Goal: Communication & Community: Answer question/provide support

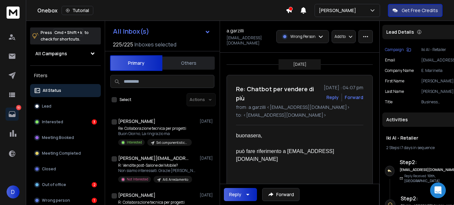
scroll to position [196, 0]
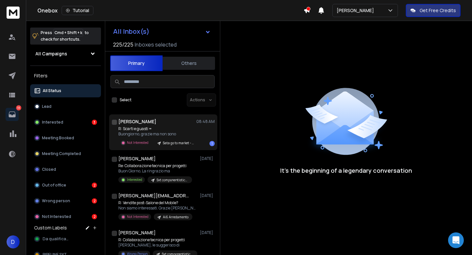
click at [157, 126] on p "R: Scarti e guasti =" at bounding box center [157, 128] width 79 height 5
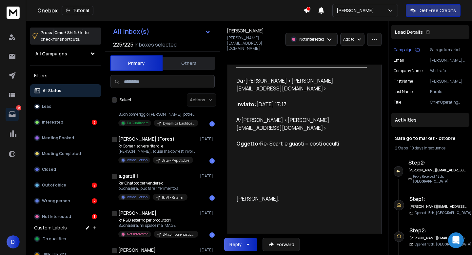
scroll to position [205, 0]
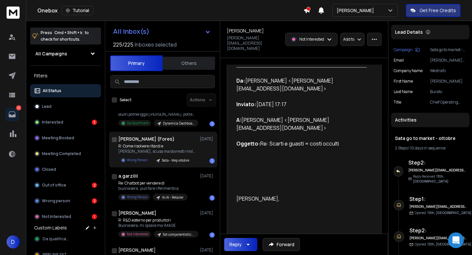
click at [185, 153] on p "[PERSON_NAME], scusa ma dovresti rivolgerti" at bounding box center [157, 151] width 79 height 5
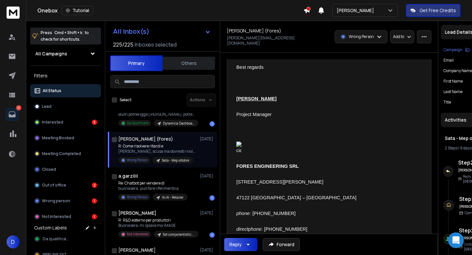
scroll to position [90, 0]
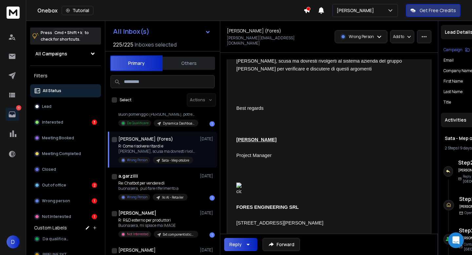
click at [427, 38] on button "button" at bounding box center [424, 36] width 14 height 13
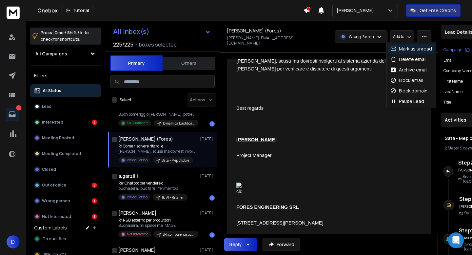
click at [414, 51] on div "Mark as unread" at bounding box center [411, 49] width 42 height 7
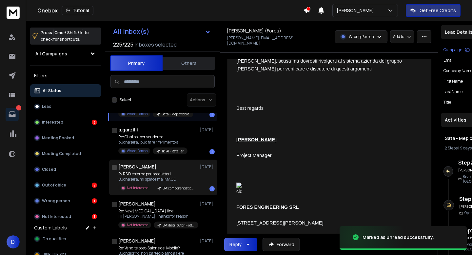
scroll to position [253, 0]
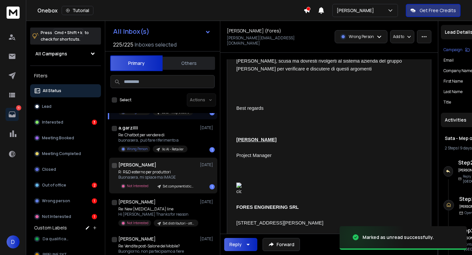
click at [200, 178] on div "R: R&D esterno per produttori Buonasera, mi spiace ma iMAGE Not Interested Sxt …" at bounding box center [166, 179] width 96 height 20
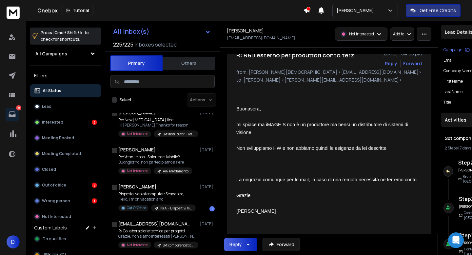
scroll to position [346, 0]
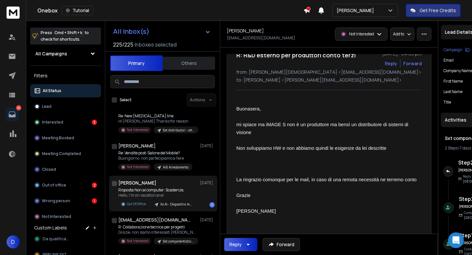
click at [195, 190] on p "Risposta Non al computer: Scadenze," at bounding box center [156, 189] width 77 height 5
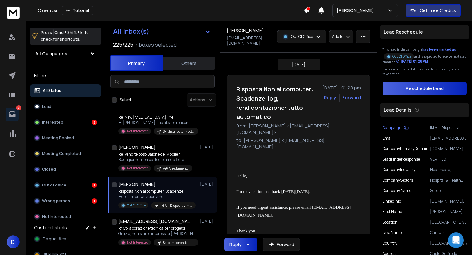
scroll to position [345, 0]
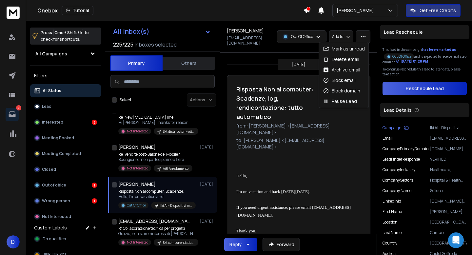
click at [363, 34] on icon "button" at bounding box center [363, 37] width 6 height 6
click at [352, 48] on div "Mark as unread" at bounding box center [344, 49] width 42 height 7
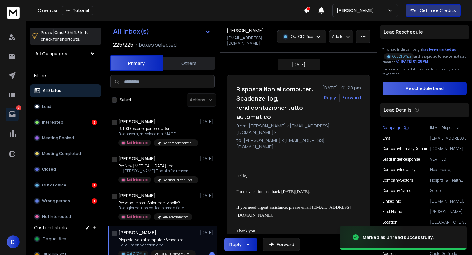
scroll to position [273, 0]
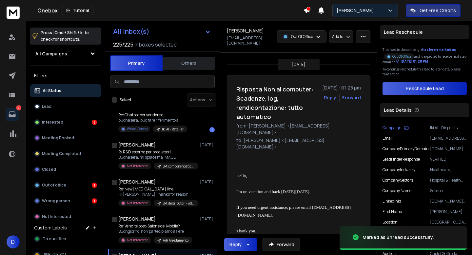
click at [362, 8] on p "Davide Gulin" at bounding box center [356, 10] width 40 height 7
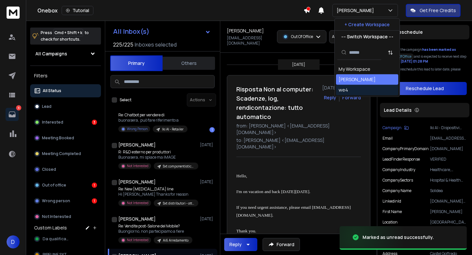
click at [354, 91] on div "we4" at bounding box center [367, 90] width 62 height 10
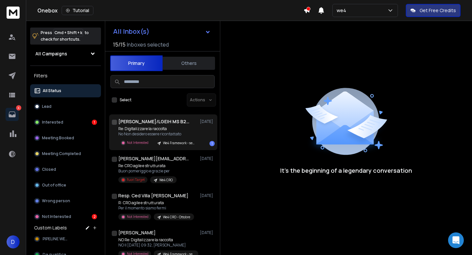
click at [199, 130] on div "Re: Digitalizzare la raccolta No Non desidero essere ricontattato Not Intereste…" at bounding box center [166, 136] width 96 height 20
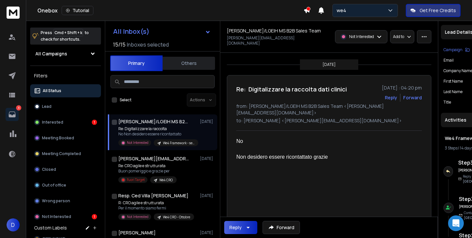
click at [360, 11] on div "we4" at bounding box center [364, 10] width 57 height 7
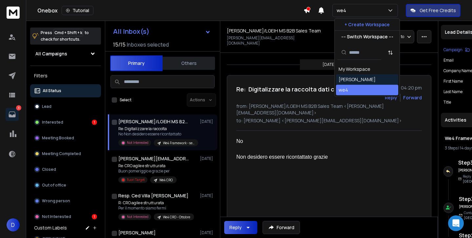
click at [356, 78] on div "[PERSON_NAME]" at bounding box center [356, 79] width 37 height 7
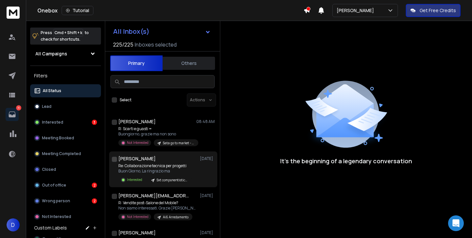
click at [152, 169] on p "Buon Giorno, La ringrazio ma" at bounding box center [155, 170] width 74 height 5
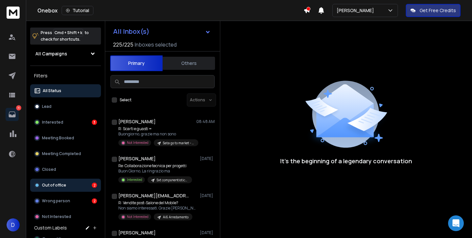
click at [75, 190] on button "Out of office 2" at bounding box center [65, 184] width 71 height 13
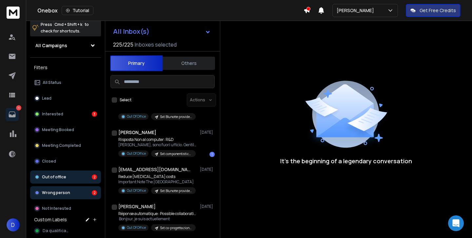
scroll to position [12, 0]
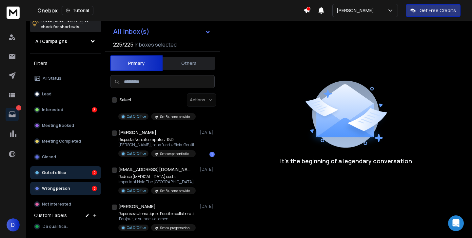
click at [78, 189] on button "Wrong person 2" at bounding box center [65, 188] width 71 height 13
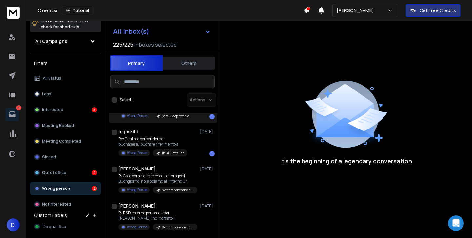
scroll to position [0, 0]
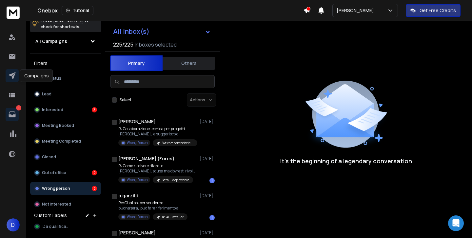
click at [9, 78] on icon at bounding box center [12, 76] width 8 height 8
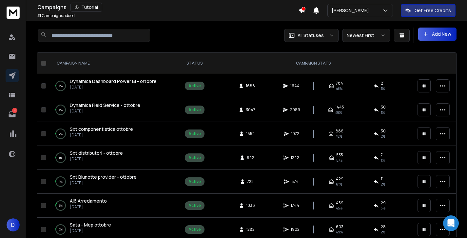
click at [108, 37] on input at bounding box center [94, 35] width 112 height 13
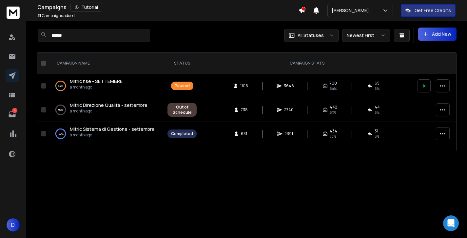
type input "******"
click at [376, 87] on span "6 %" at bounding box center [376, 88] width 5 height 5
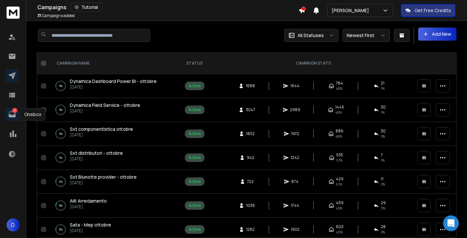
click at [10, 116] on icon at bounding box center [12, 114] width 7 height 6
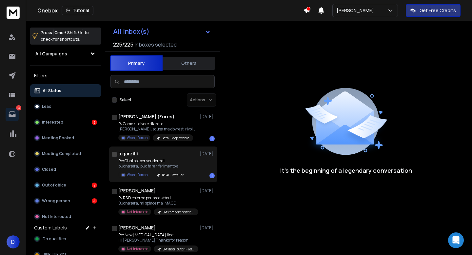
scroll to position [301, 0]
click at [178, 154] on div "a.garzilli 10 Oct" at bounding box center [166, 153] width 96 height 7
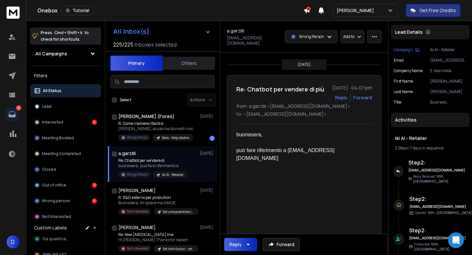
click at [242, 243] on div "Reply" at bounding box center [240, 244] width 23 height 8
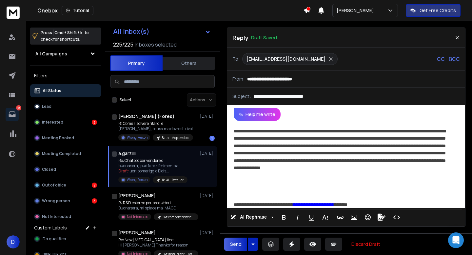
click at [234, 131] on div "**********" at bounding box center [343, 152] width 218 height 51
drag, startPoint x: 253, startPoint y: 127, endPoint x: 256, endPoint y: 130, distance: 4.9
click at [253, 127] on div "**********" at bounding box center [343, 152] width 218 height 51
click at [256, 130] on div "**********" at bounding box center [343, 152] width 218 height 51
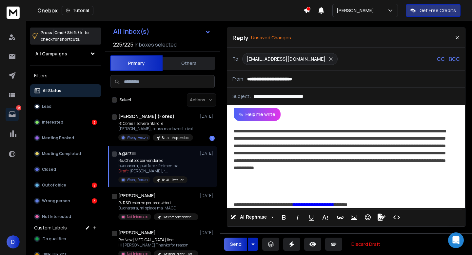
click at [273, 129] on div "**********" at bounding box center [343, 152] width 218 height 51
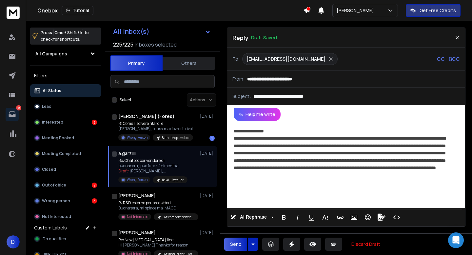
click at [304, 146] on div "**********" at bounding box center [343, 156] width 218 height 59
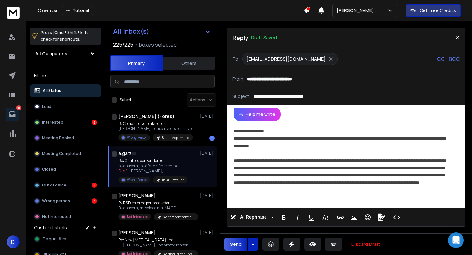
click at [308, 168] on div "**********" at bounding box center [343, 160] width 218 height 66
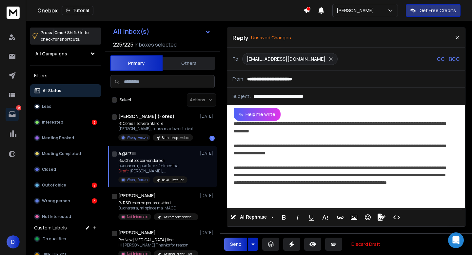
scroll to position [20, 0]
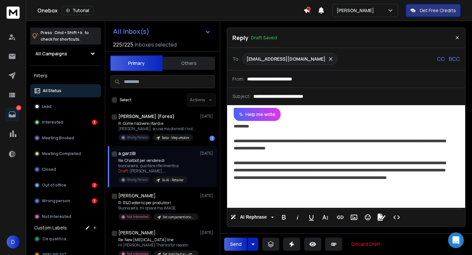
click at [385, 170] on div "**********" at bounding box center [343, 148] width 218 height 81
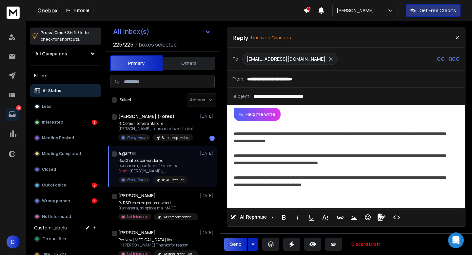
scroll to position [38, 0]
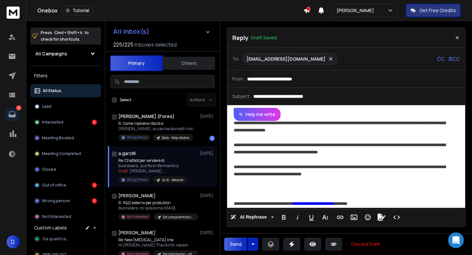
click at [443, 166] on div "**********" at bounding box center [343, 134] width 218 height 88
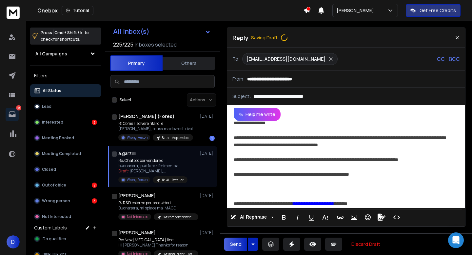
click at [339, 174] on div "**********" at bounding box center [343, 130] width 218 height 95
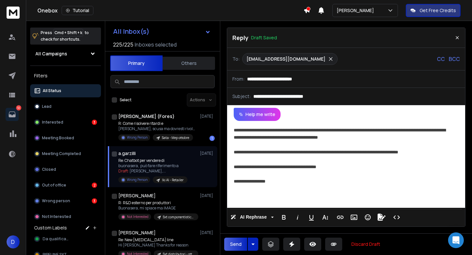
scroll to position [60, 0]
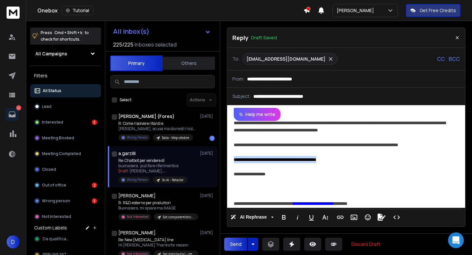
drag, startPoint x: 234, startPoint y: 159, endPoint x: 346, endPoint y: 161, distance: 112.0
click at [346, 161] on div "**********" at bounding box center [343, 123] width 218 height 110
copy div "**********"
click at [263, 181] on div at bounding box center [345, 181] width 223 height 7
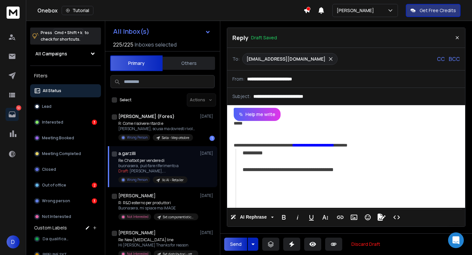
scroll to position [122, 0]
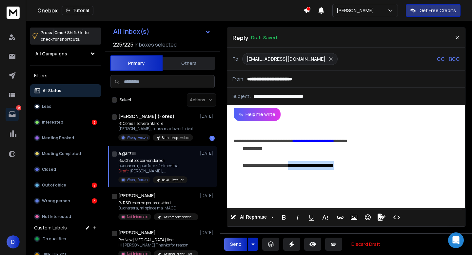
drag, startPoint x: 293, startPoint y: 166, endPoint x: 358, endPoint y: 167, distance: 64.9
click at [358, 167] on p "**********" at bounding box center [347, 165] width 210 height 9
copy p "**********"
drag, startPoint x: 406, startPoint y: 60, endPoint x: 395, endPoint y: 62, distance: 11.3
click at [406, 60] on div "a.garzilli@emarinella.com" at bounding box center [338, 59] width 192 height 12
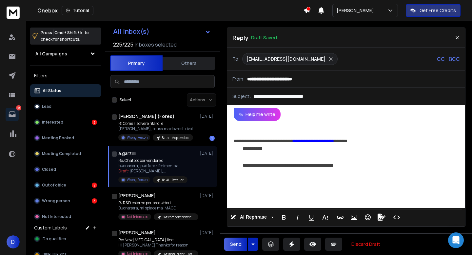
click at [340, 58] on input at bounding box center [363, 59] width 46 height 12
paste input "**********"
type input "**********"
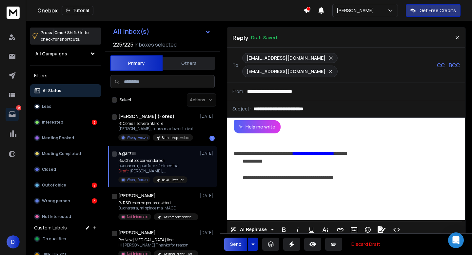
scroll to position [0, 0]
click at [328, 57] on icon at bounding box center [330, 57] width 5 height 5
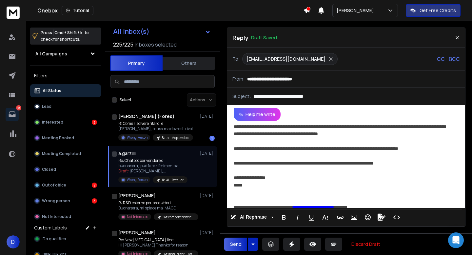
scroll to position [56, 0]
click at [235, 246] on button "Send" at bounding box center [235, 243] width 23 height 13
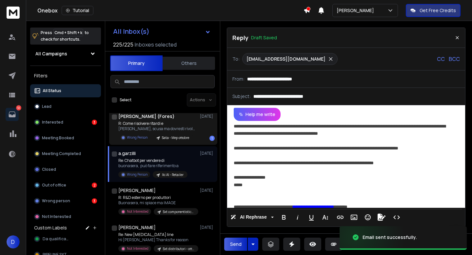
click at [200, 124] on div "R: Come risolvere ritardi e Eraldo, scusa ma dovresti rivolgerti Wrong Person S…" at bounding box center [166, 131] width 96 height 20
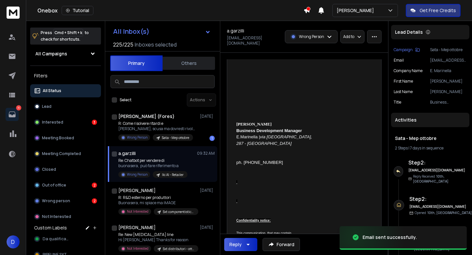
scroll to position [106, 0]
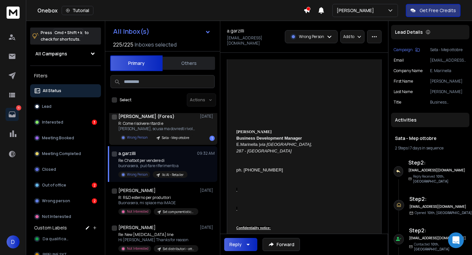
click at [195, 125] on div "R: Come risolvere ritardi e Eraldo, scusa ma dovresti rivolgerti Wrong Person S…" at bounding box center [166, 131] width 96 height 20
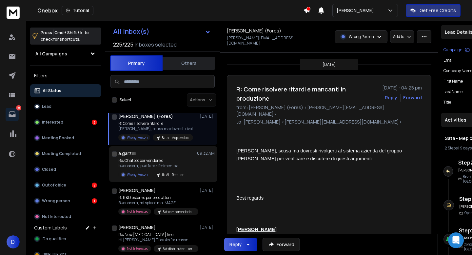
click at [182, 162] on p "Re: Chatbot per vendere di" at bounding box center [152, 160] width 69 height 5
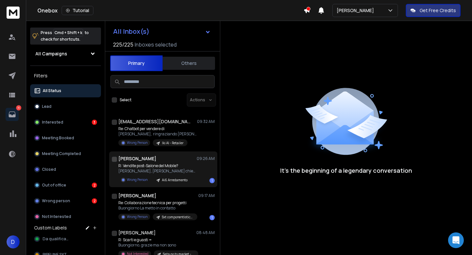
click at [205, 163] on div "R: Vendite post-Salone del Mobile? [PERSON_NAME], potrei chiederle chi le Wrong…" at bounding box center [166, 173] width 96 height 20
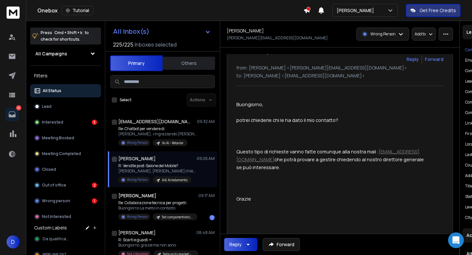
scroll to position [39, 0]
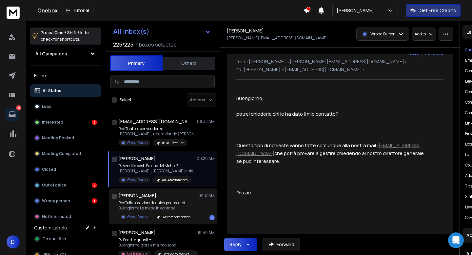
click at [197, 207] on div "Re: Collaborazione tecnica per progetti Buongiorno La metto in contatto Wrong P…" at bounding box center [157, 210] width 79 height 20
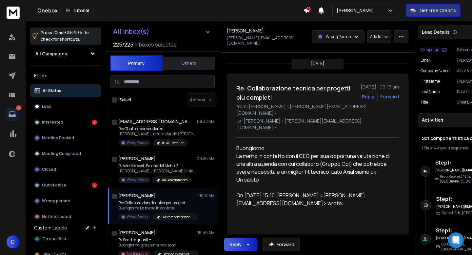
scroll to position [1, 0]
drag, startPoint x: 323, startPoint y: 145, endPoint x: 350, endPoint y: 147, distance: 27.6
click at [350, 152] on div "La metto in contatto con il CEO per sua opportuna valutazione di una altra azie…" at bounding box center [314, 164] width 157 height 24
click at [349, 152] on div "La metto in contatto con il CEO per sua opportuna valutazione di una altra azie…" at bounding box center [314, 164] width 157 height 24
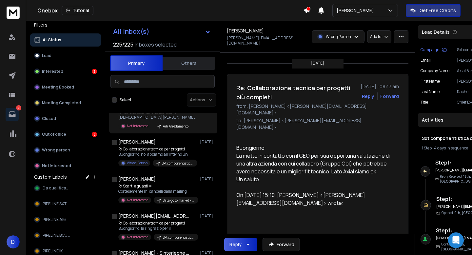
scroll to position [341, 0]
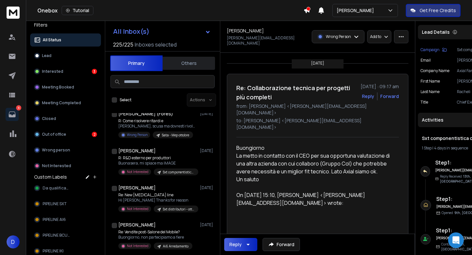
click at [64, 148] on p "Wrong person" at bounding box center [56, 149] width 28 height 5
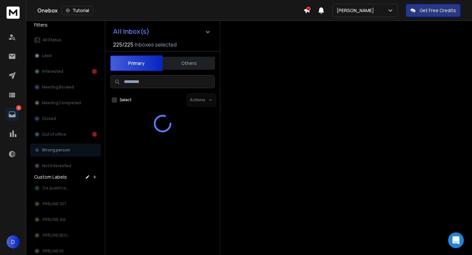
scroll to position [0, 0]
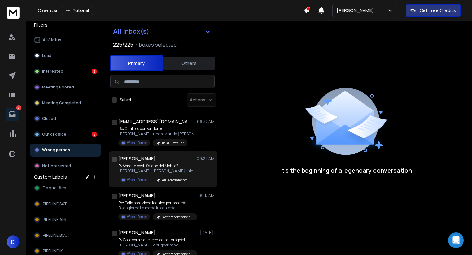
click at [183, 166] on p "R: Vendite post-Salone del Mobile?" at bounding box center [157, 165] width 79 height 5
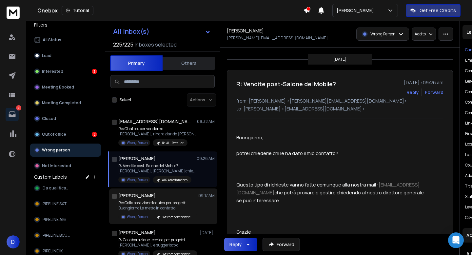
click at [181, 193] on div "Francesco Racheli 09:17 AM" at bounding box center [166, 195] width 96 height 7
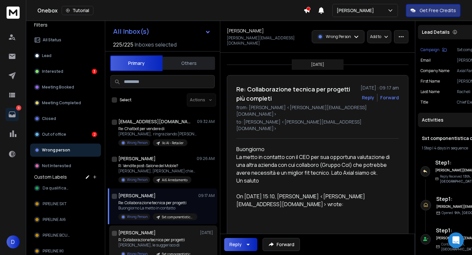
click at [188, 244] on p "[PERSON_NAME], le suggerisco di" at bounding box center [157, 244] width 79 height 5
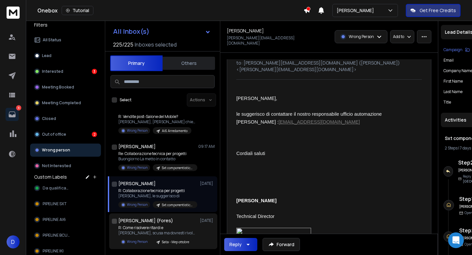
scroll to position [85, 0]
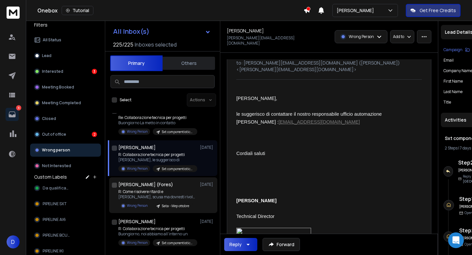
click at [183, 193] on p "R: Come risolvere ritardi e" at bounding box center [157, 191] width 79 height 5
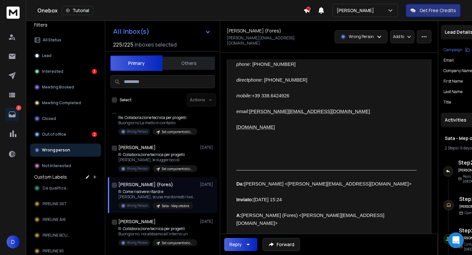
scroll to position [290, 0]
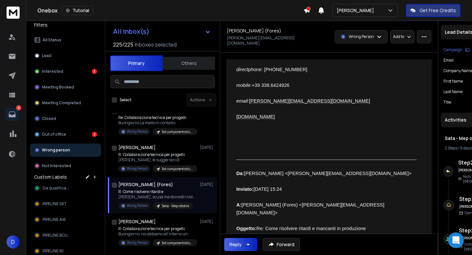
click at [254, 119] on span "www.fores.it" at bounding box center [255, 116] width 38 height 5
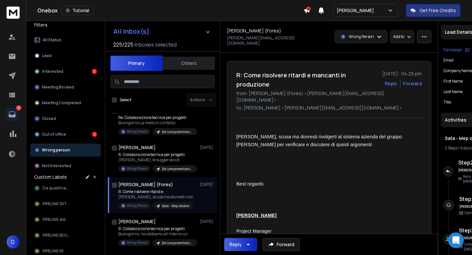
scroll to position [0, 0]
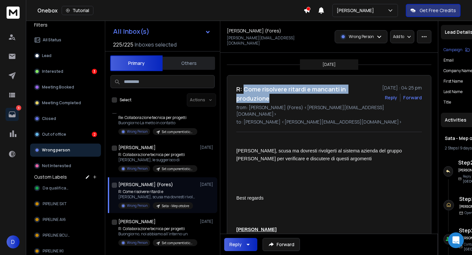
drag, startPoint x: 244, startPoint y: 84, endPoint x: 278, endPoint y: 92, distance: 34.5
click at [278, 92] on h1 "R: Come risolvere ritardi e mancanti in produzione" at bounding box center [307, 93] width 142 height 18
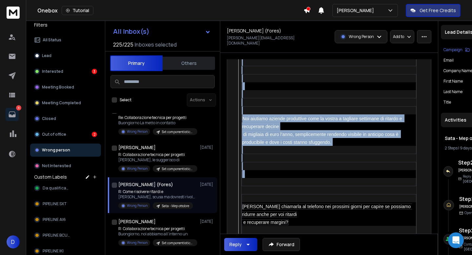
scroll to position [721, 0]
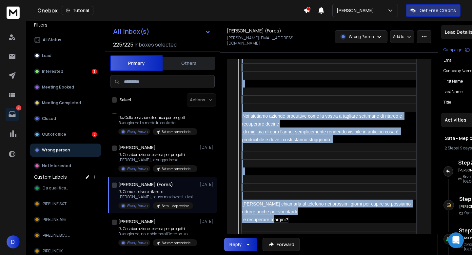
drag, startPoint x: 242, startPoint y: 109, endPoint x: 315, endPoint y: 214, distance: 127.6
click at [315, 214] on div "Buongiorno Marco, la contatto in quanto Operation Skid & Package Manager in azi…" at bounding box center [328, 151] width 175 height 497
copy div "Ogni giorno ritardi e mancanti erodono margini, clienti e produttività. Noi aiu…"
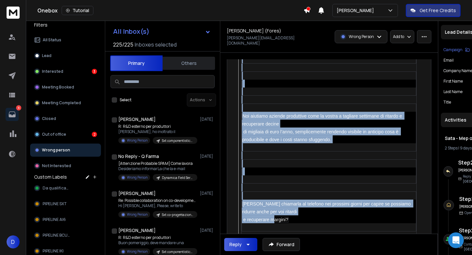
scroll to position [0, 0]
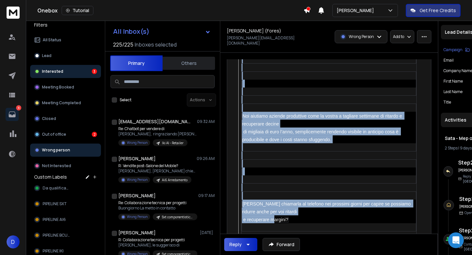
click at [76, 72] on button "Interested 3" at bounding box center [65, 71] width 71 height 13
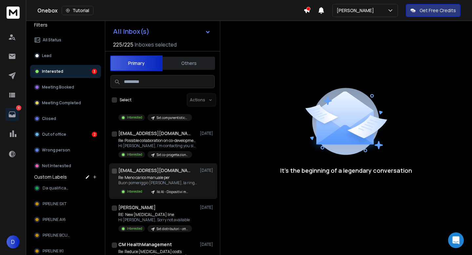
scroll to position [136, 0]
click at [199, 187] on div "Re: Meno carico manuale per Buon pomeriggio Fabrizio, la ringrazio per Interest…" at bounding box center [166, 185] width 96 height 20
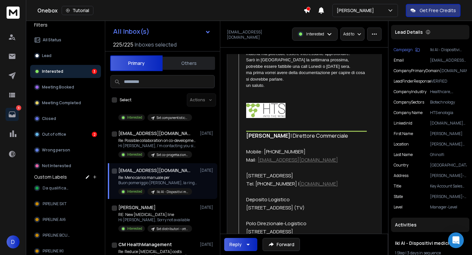
scroll to position [232, 0]
click at [320, 184] on link "hts-enologia.com" at bounding box center [318, 183] width 39 height 7
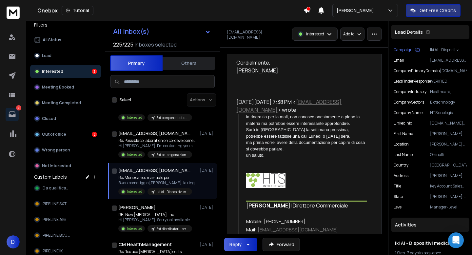
scroll to position [159, 0]
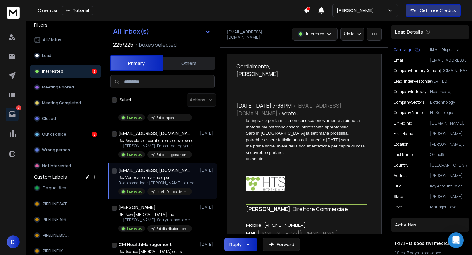
click at [384, 35] on div "fghinolfi@hts-enologia.com Interested Add to Interested Add to" at bounding box center [304, 34] width 168 height 27
click at [378, 34] on button "button" at bounding box center [374, 34] width 14 height 13
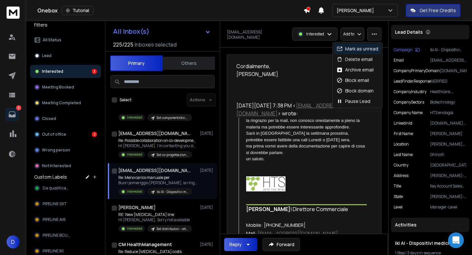
click at [365, 50] on div "Mark as unread" at bounding box center [357, 49] width 42 height 7
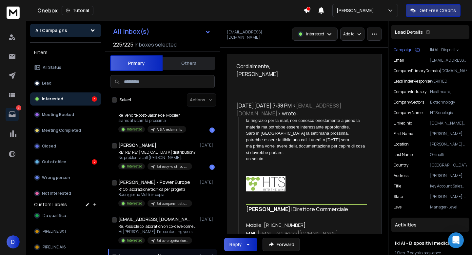
scroll to position [0, 0]
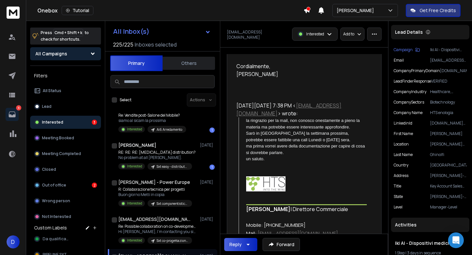
click at [80, 53] on button "All Campaigns" at bounding box center [65, 53] width 71 height 13
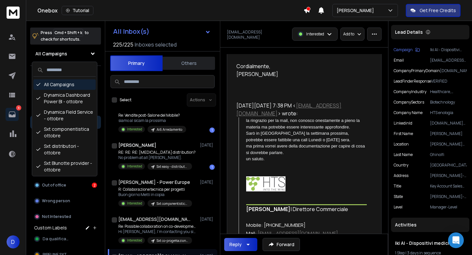
click at [71, 83] on div "All Campaigns" at bounding box center [64, 84] width 62 height 10
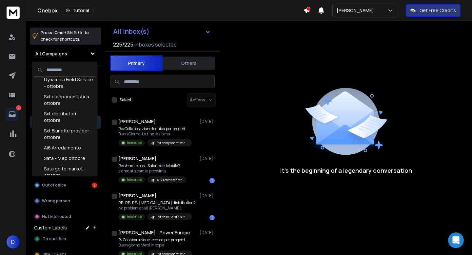
scroll to position [57, 0]
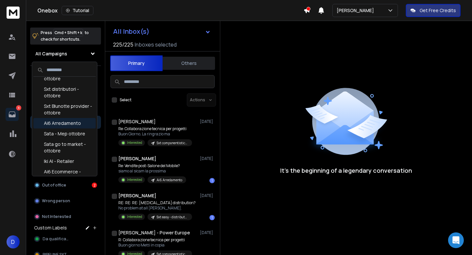
click at [65, 124] on div "Ai6 Arredamento" at bounding box center [64, 123] width 62 height 10
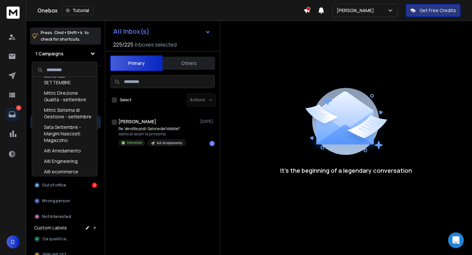
scroll to position [358, 0]
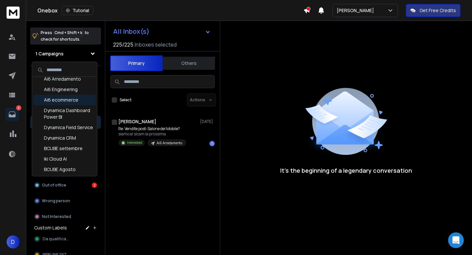
click at [75, 95] on div "Ai6 ecommerce" at bounding box center [64, 100] width 62 height 10
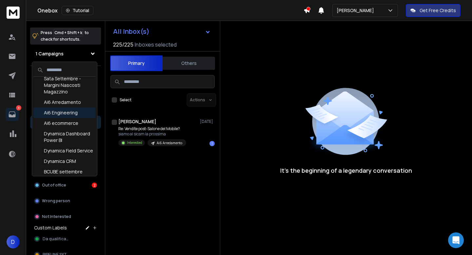
click at [69, 116] on div "Ai6 Engineering" at bounding box center [64, 112] width 62 height 10
click at [71, 123] on div "Ai6 ecommerce" at bounding box center [64, 123] width 62 height 10
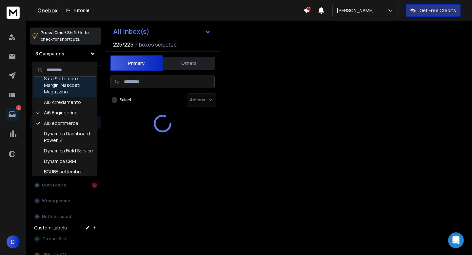
click at [72, 96] on div "Sata Settembre - Margini Nascosti Magazzino" at bounding box center [64, 85] width 62 height 24
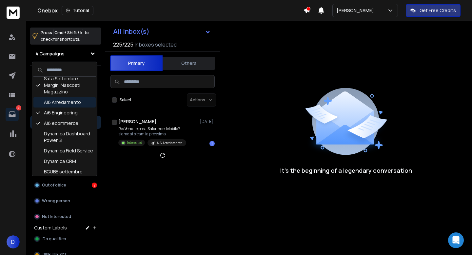
click at [72, 102] on div "Ai6 Arredamento" at bounding box center [64, 102] width 62 height 10
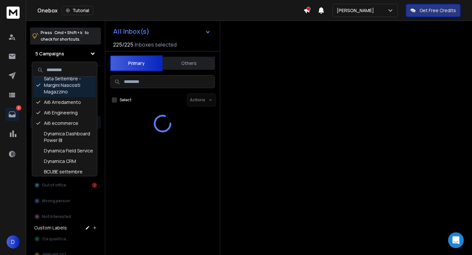
click at [72, 89] on div "Sata Settembre - Margini Nascosti Magazzino" at bounding box center [64, 85] width 62 height 24
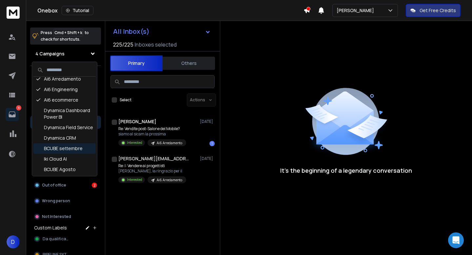
scroll to position [358, 0]
click at [150, 197] on div "Damiano Ruzza Marmo Arredo SpA 09 Oct Re: Vendite post-Salone del Mobile? siamo…" at bounding box center [162, 171] width 115 height 117
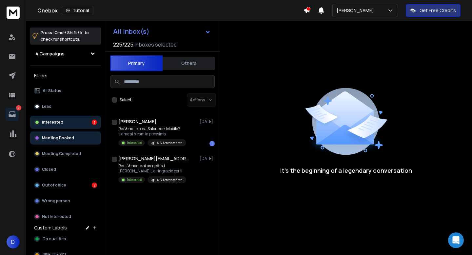
click at [64, 140] on p "Meeting Booked" at bounding box center [58, 137] width 32 height 5
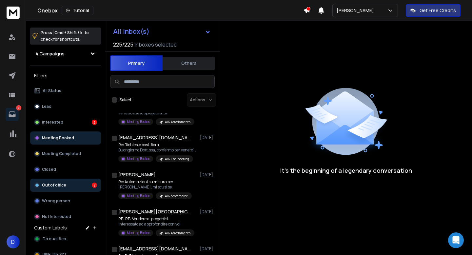
scroll to position [25, 0]
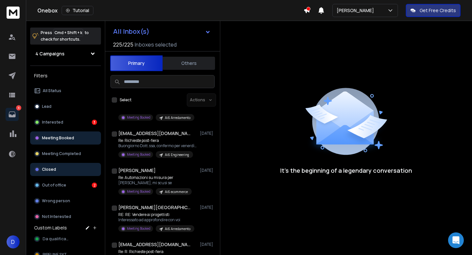
click at [70, 164] on button "Closed" at bounding box center [65, 169] width 71 height 13
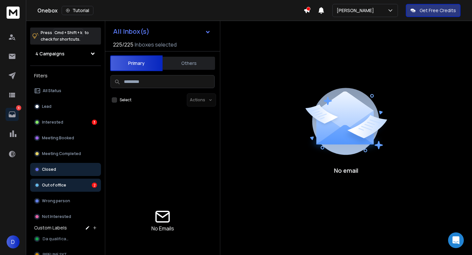
click at [65, 186] on p "Out of office" at bounding box center [54, 184] width 24 height 5
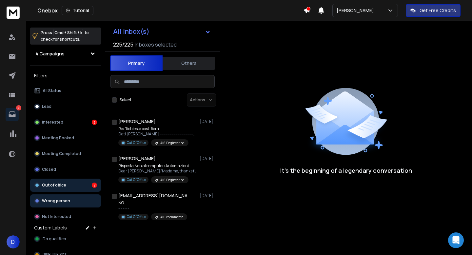
click at [71, 206] on button "Wrong person" at bounding box center [65, 200] width 71 height 13
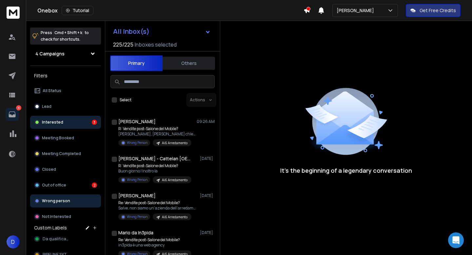
click at [57, 128] on button "Interested 3" at bounding box center [65, 122] width 71 height 13
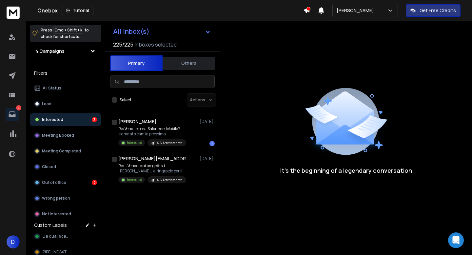
scroll to position [7, 0]
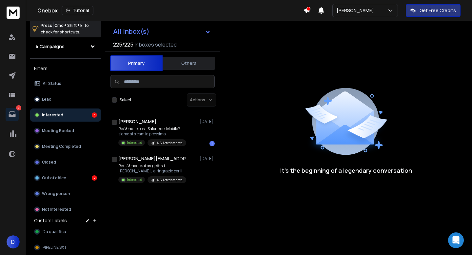
click at [71, 235] on button "Da qualificare" at bounding box center [65, 231] width 71 height 13
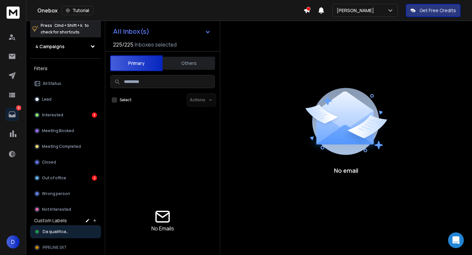
scroll to position [63, 0]
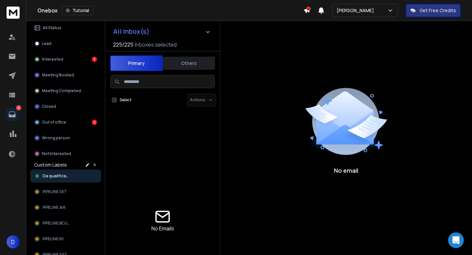
click at [62, 210] on span "PIPELINE AI6" at bounding box center [54, 207] width 23 height 5
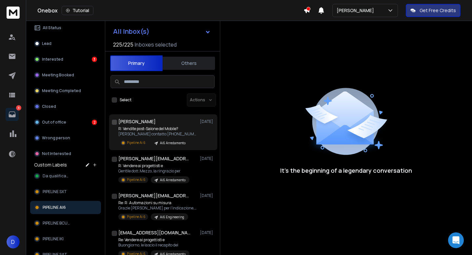
click at [193, 140] on div "Pipeline Ai 6 Ai6 Arredamento" at bounding box center [157, 142] width 79 height 7
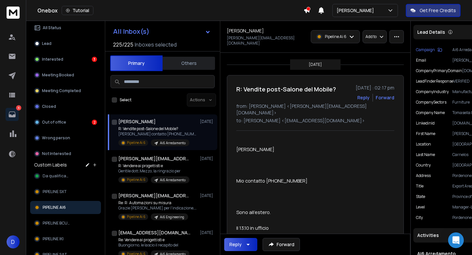
scroll to position [12, 0]
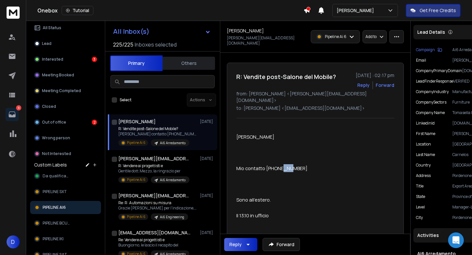
drag, startPoint x: 282, startPoint y: 157, endPoint x: 290, endPoint y: 157, distance: 7.9
click at [290, 165] on span "Mio contatto +393346163854" at bounding box center [271, 168] width 71 height 7
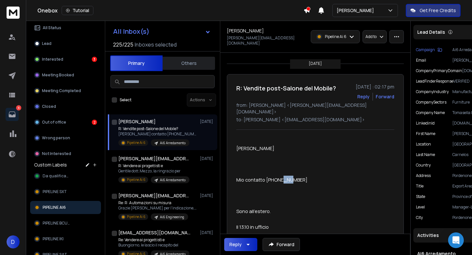
scroll to position [0, 0]
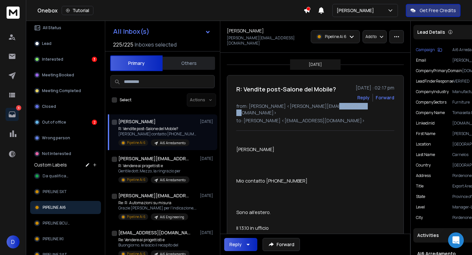
drag, startPoint x: 323, startPoint y: 100, endPoint x: 347, endPoint y: 103, distance: 24.7
click at [347, 103] on p "from: Enrico Carnelos <enrico.carnelos@tomasella.it>" at bounding box center [315, 109] width 158 height 13
copy p "tomasella.it"
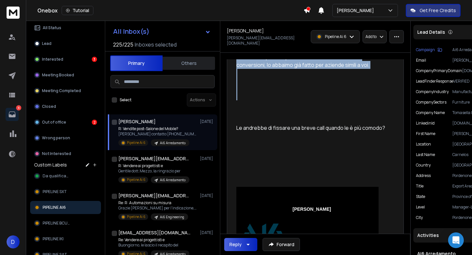
scroll to position [644, 0]
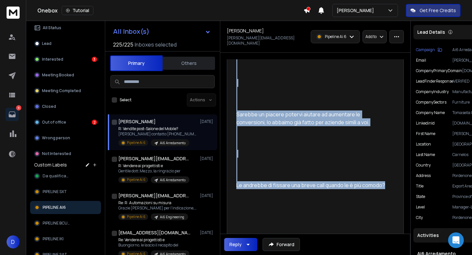
drag, startPoint x: 233, startPoint y: 126, endPoint x: 394, endPoint y: 176, distance: 169.0
copy div "Buongiorno Cristian Mio contatto +393346163854 Sono all’estero. Il 13.10 in uff…"
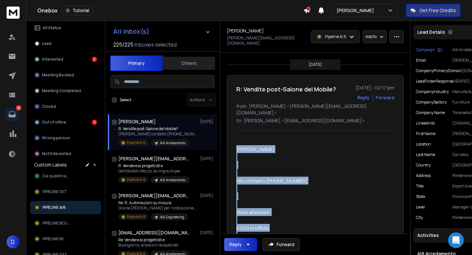
scroll to position [0, 0]
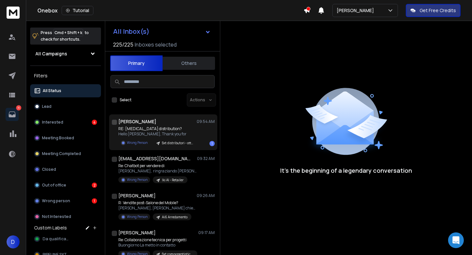
click at [196, 130] on p "RE: [MEDICAL_DATA] distribution?" at bounding box center [157, 128] width 79 height 5
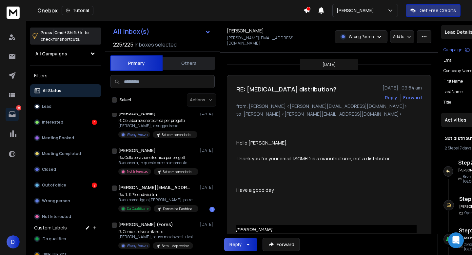
scroll to position [280, 0]
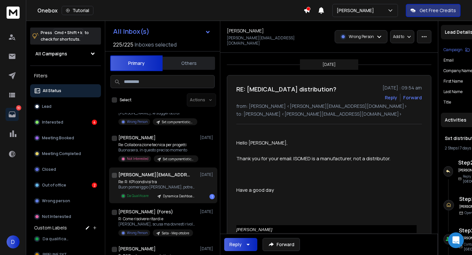
click at [205, 185] on div "Re: R: KPI condivisi tra Buon pomeriggio [PERSON_NAME], potremmo sentirci [DATE…" at bounding box center [166, 189] width 96 height 20
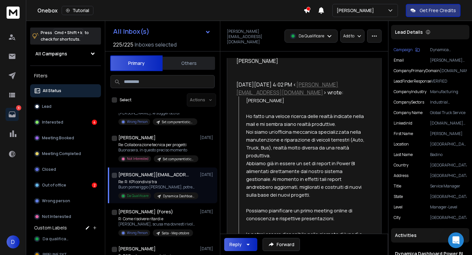
scroll to position [168, 0]
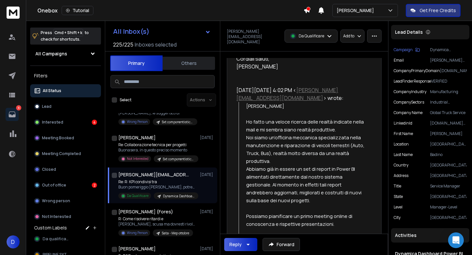
click at [377, 35] on icon "button" at bounding box center [374, 36] width 6 height 6
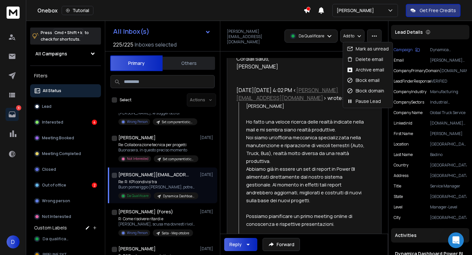
click at [376, 50] on div "Mark as unread" at bounding box center [368, 49] width 42 height 7
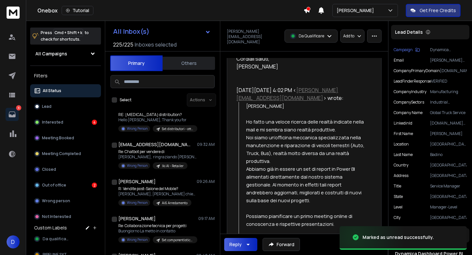
scroll to position [0, 0]
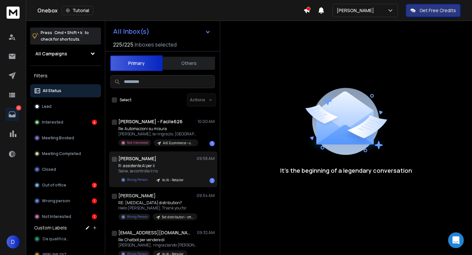
click at [199, 168] on div "R: assistente AI per il Salve, se controlla il ns Wrong Person Iki AI - Retaile…" at bounding box center [166, 173] width 96 height 20
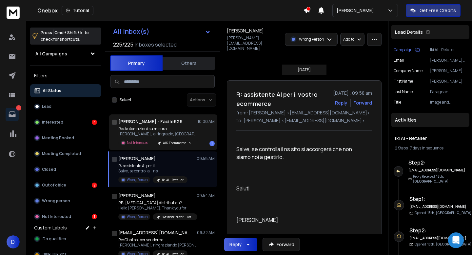
click at [188, 125] on div "[PERSON_NAME] - Facile626 10:00 AM Re: Automazioni su misura [PERSON_NAME], la …" at bounding box center [166, 132] width 96 height 28
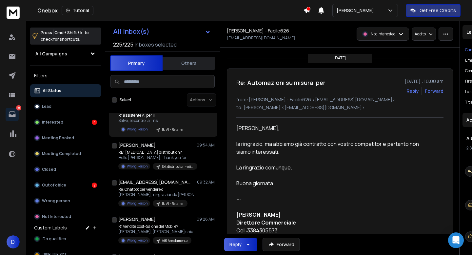
scroll to position [65, 0]
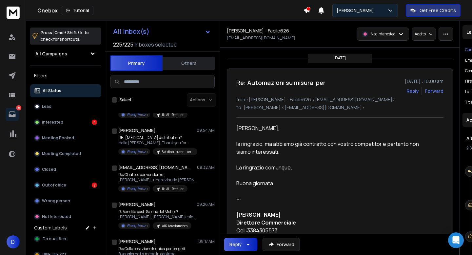
click at [373, 9] on div "[PERSON_NAME]" at bounding box center [364, 10] width 57 height 7
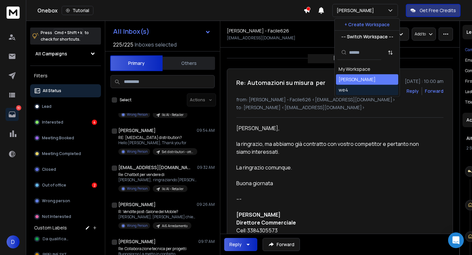
click at [361, 93] on div "we4" at bounding box center [367, 90] width 62 height 10
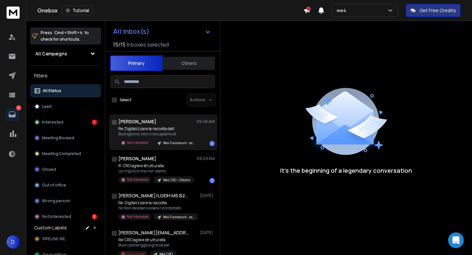
click at [187, 127] on p "Re: Digitalizzare la raccolta dati" at bounding box center [157, 128] width 79 height 5
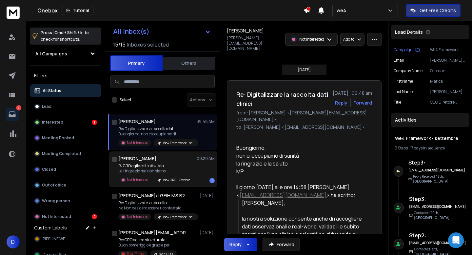
click at [200, 177] on div "R: CRO agile e strutturata La ringrazio ma non siamo Not Interested We4 CRO - […" at bounding box center [166, 173] width 96 height 20
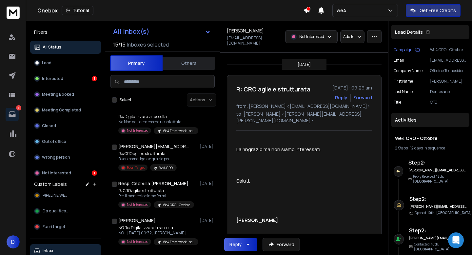
scroll to position [68, 0]
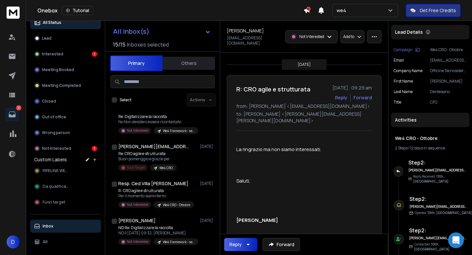
click at [70, 187] on button "Da qualificare" at bounding box center [65, 186] width 71 height 13
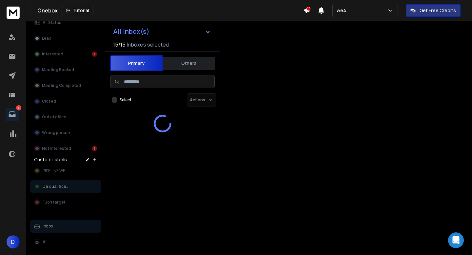
scroll to position [0, 0]
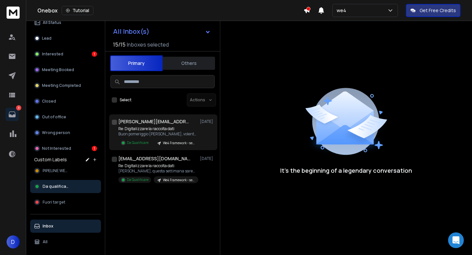
click at [201, 133] on div "Re: Digitalizzare la raccolta dati Buon pomeriggio Joe, volentieri, sentiamoci …" at bounding box center [166, 136] width 96 height 20
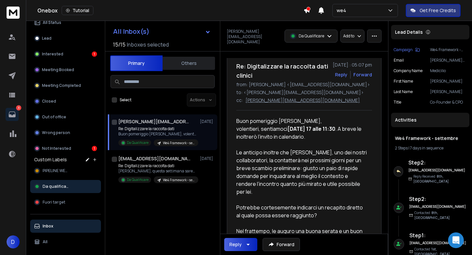
scroll to position [9, 0]
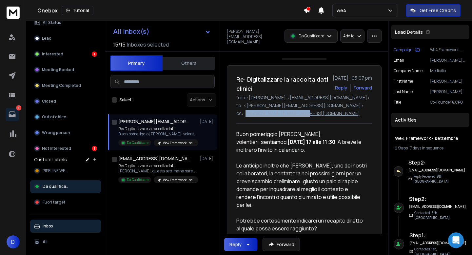
drag, startPoint x: 298, startPoint y: 108, endPoint x: 245, endPoint y: 111, distance: 53.8
click at [245, 111] on div "cc: joe@cantieridigitali.eu" at bounding box center [304, 113] width 136 height 7
click at [314, 103] on p "to: <joe@medicilio.it>" at bounding box center [304, 105] width 136 height 7
drag, startPoint x: 279, startPoint y: 102, endPoint x: 246, endPoint y: 103, distance: 33.4
click at [246, 103] on p "to: <joe@medicilio.it>" at bounding box center [304, 105] width 136 height 7
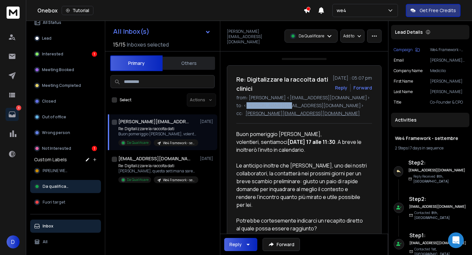
copy p "joe@medicilio.it"
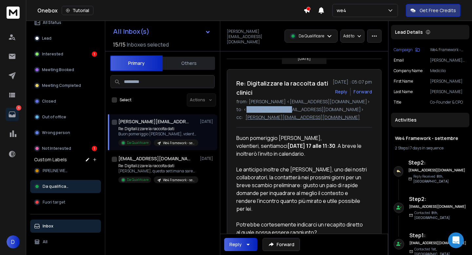
scroll to position [0, 0]
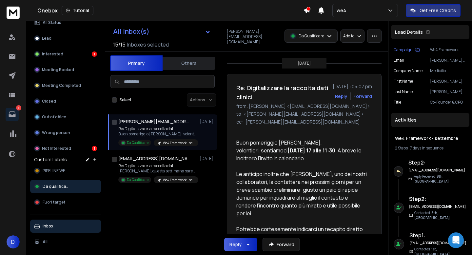
click at [288, 111] on p "to: <joe@medicilio.it>" at bounding box center [304, 114] width 136 height 7
drag, startPoint x: 245, startPoint y: 111, endPoint x: 279, endPoint y: 111, distance: 34.7
click at [279, 111] on p "to: <joe@medicilio.it>" at bounding box center [304, 114] width 136 height 7
copy p "joe@medicilio.it"
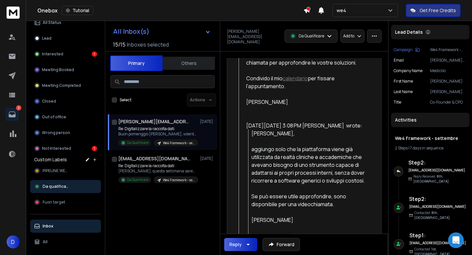
scroll to position [303, 0]
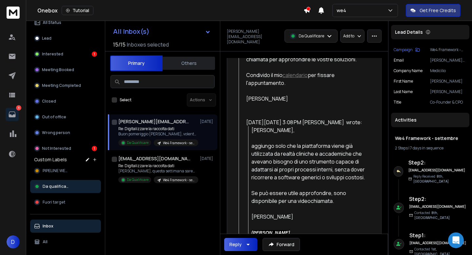
click at [301, 71] on link "calendario" at bounding box center [294, 74] width 25 height 7
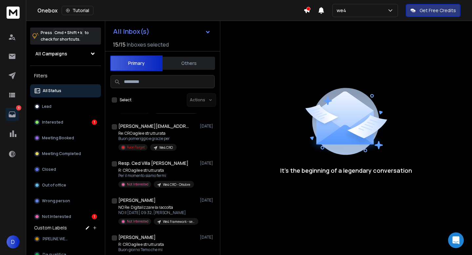
scroll to position [126, 0]
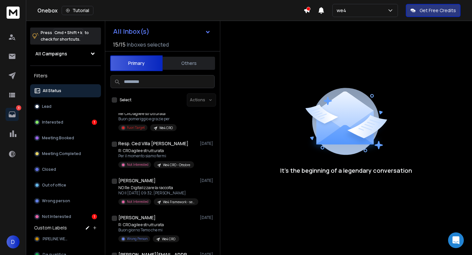
click at [61, 241] on span "PIPELINE WE4" at bounding box center [55, 238] width 25 height 5
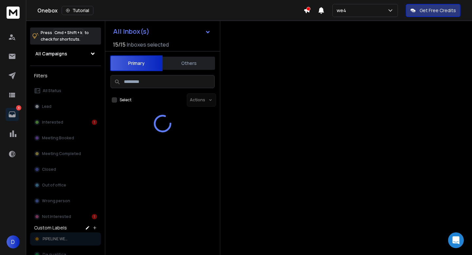
scroll to position [0, 0]
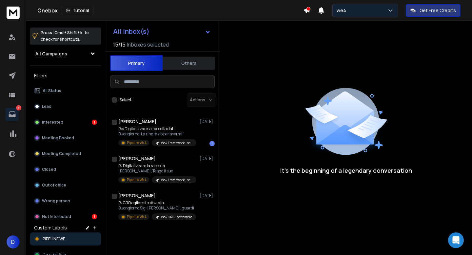
click at [361, 8] on div "we4" at bounding box center [364, 10] width 57 height 7
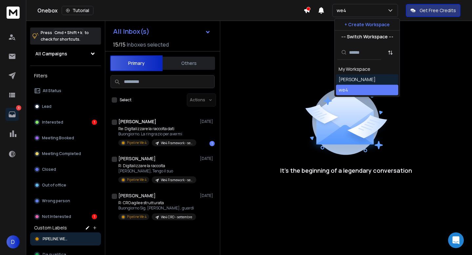
click at [368, 77] on div "[PERSON_NAME]" at bounding box center [367, 79] width 62 height 10
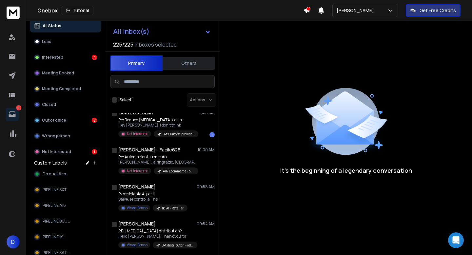
scroll to position [75, 0]
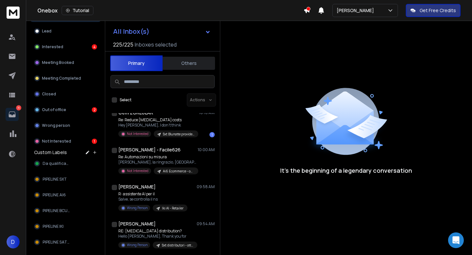
click at [61, 242] on span "PIPELINE SATA" at bounding box center [57, 241] width 28 height 5
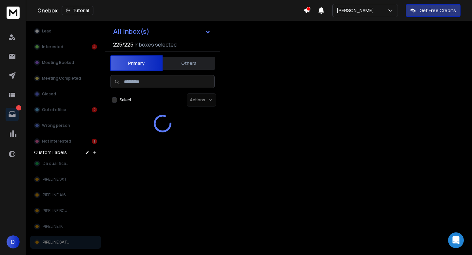
scroll to position [0, 0]
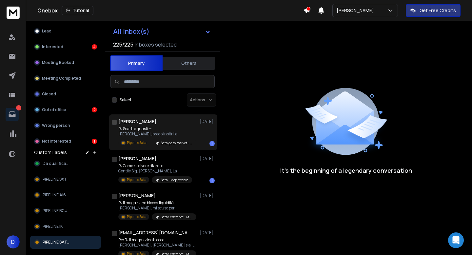
click at [199, 131] on div "R: Scarti e guasti = [PERSON_NAME], prego inoltri la Pipeline Sata Sata go to m…" at bounding box center [166, 136] width 96 height 20
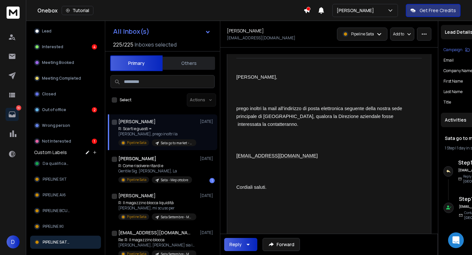
scroll to position [62, 0]
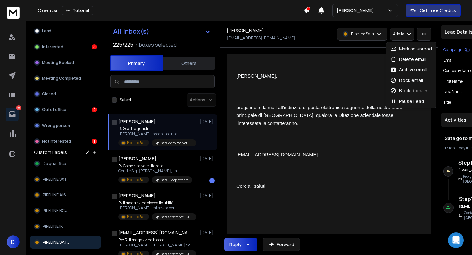
click at [425, 34] on icon "button" at bounding box center [423, 33] width 5 height 1
click at [417, 49] on div "Mark as unread" at bounding box center [411, 49] width 42 height 7
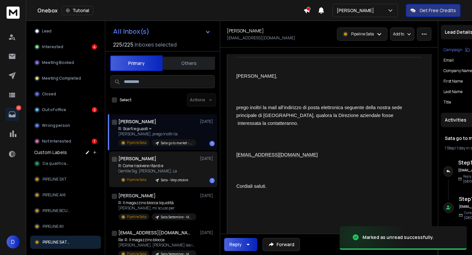
click at [174, 159] on div "[PERSON_NAME] Re [DATE]" at bounding box center [166, 158] width 96 height 7
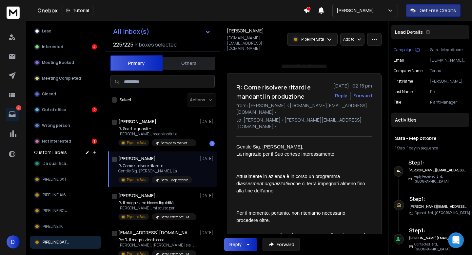
scroll to position [2, 0]
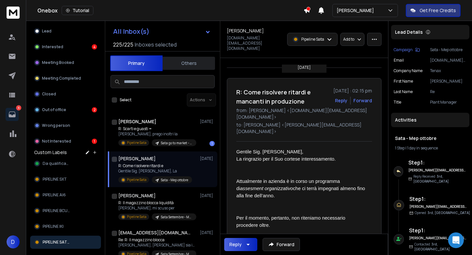
click at [371, 33] on button "button" at bounding box center [374, 39] width 14 height 13
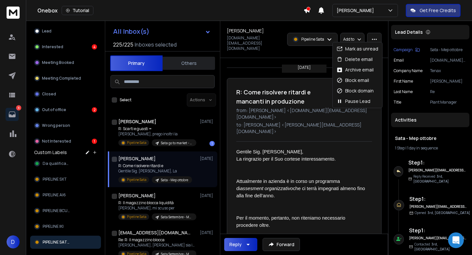
click at [309, 148] on div "Gentile Sig. [PERSON_NAME], La ringrazio per il Suo cortese interessamento." at bounding box center [301, 159] width 130 height 22
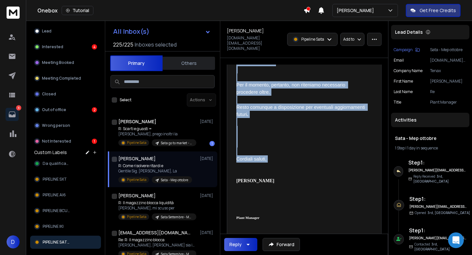
scroll to position [153, 0]
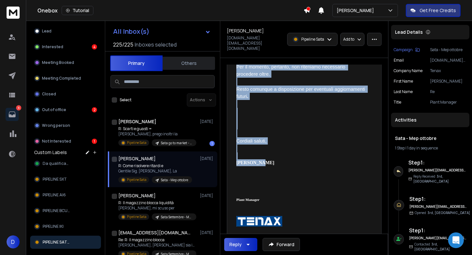
drag, startPoint x: 235, startPoint y: 78, endPoint x: 302, endPoint y: 177, distance: 119.5
click at [378, 33] on button "button" at bounding box center [374, 39] width 14 height 13
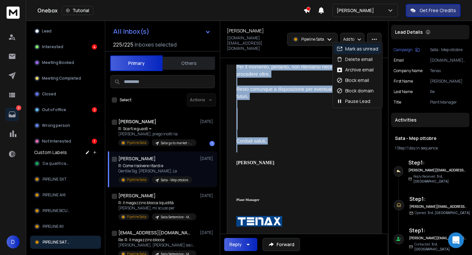
click at [369, 49] on div "Mark as unread" at bounding box center [357, 49] width 42 height 7
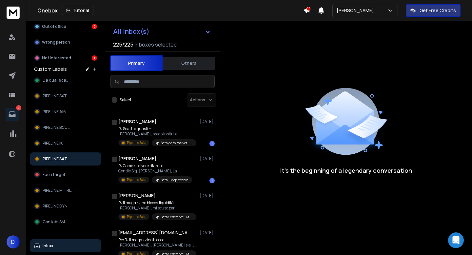
scroll to position [176, 0]
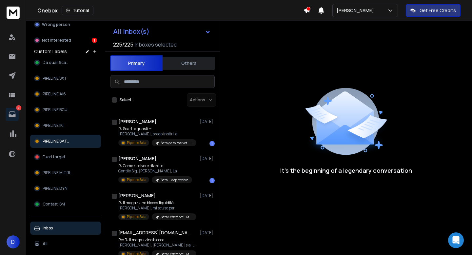
click at [64, 61] on span "Da qualificare" at bounding box center [57, 62] width 28 height 5
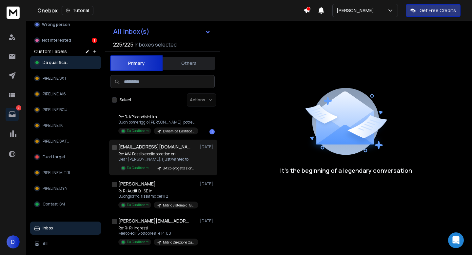
scroll to position [0, 0]
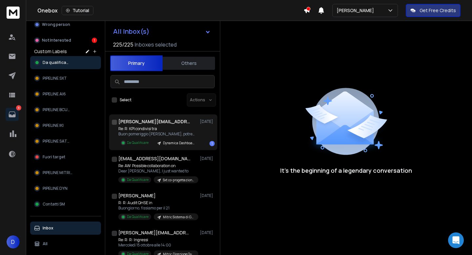
click at [201, 132] on div "Re: R: KPI condivisi tra Buon pomeriggio Luca, potremmo sentirci martedì alle D…" at bounding box center [166, 136] width 96 height 20
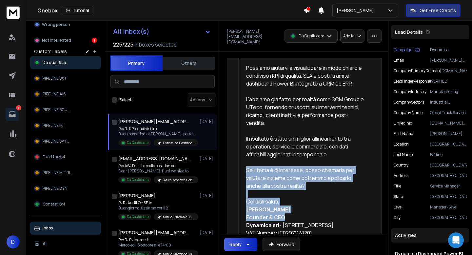
scroll to position [563, 0]
drag, startPoint x: 293, startPoint y: 167, endPoint x: 270, endPoint y: 132, distance: 42.2
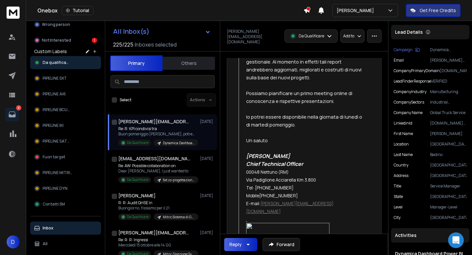
scroll to position [166, 0]
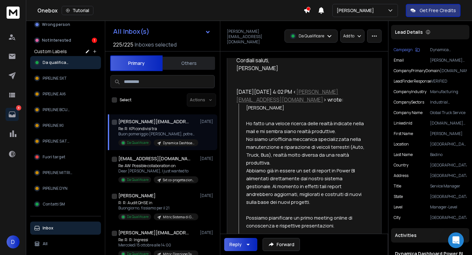
drag, startPoint x: 301, startPoint y: 182, endPoint x: 236, endPoint y: 81, distance: 120.4
copy div "On Friday, Oct 10, 2025 at 4:02 PM < luca.badino@gruppoamati.it > wrote: Buongi…"
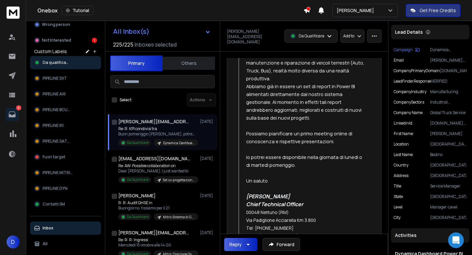
scroll to position [229, 0]
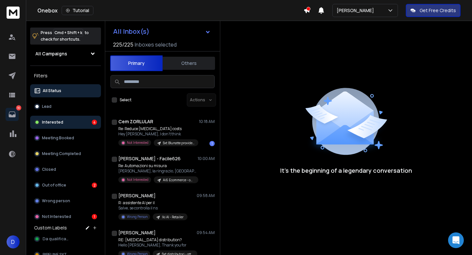
click at [80, 125] on button "Interested 4" at bounding box center [65, 122] width 71 height 13
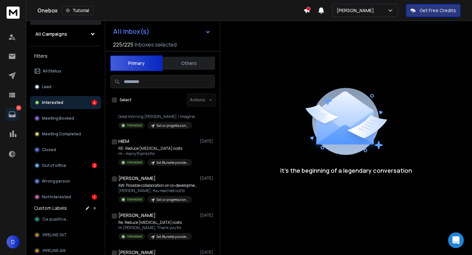
scroll to position [58, 0]
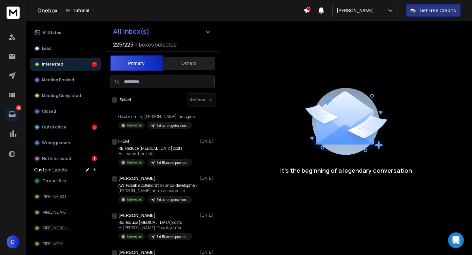
click at [53, 175] on button "Da qualificare" at bounding box center [65, 180] width 71 height 13
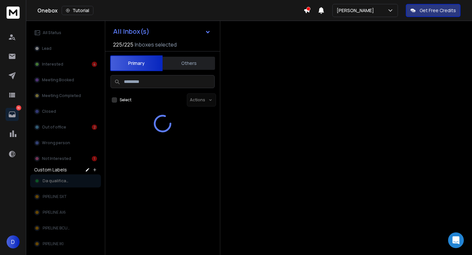
scroll to position [0, 0]
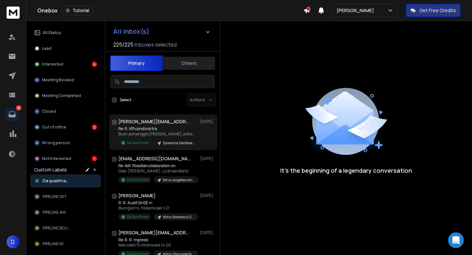
click at [184, 131] on p "Buon pomeriggio [PERSON_NAME], potremmo sentirci martedì alle" at bounding box center [157, 133] width 79 height 5
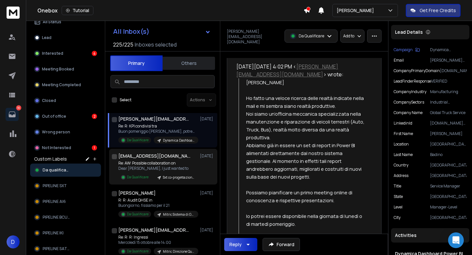
scroll to position [11, 0]
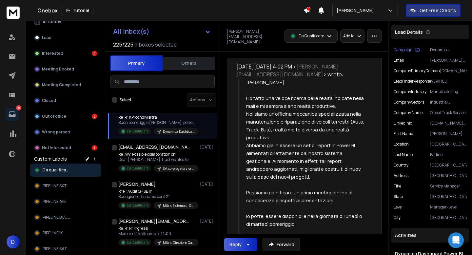
click at [381, 30] on button "button" at bounding box center [374, 35] width 14 height 13
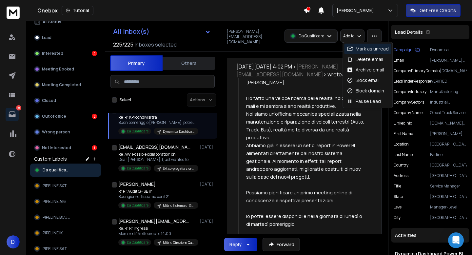
click at [374, 50] on div "Mark as unread" at bounding box center [368, 49] width 42 height 7
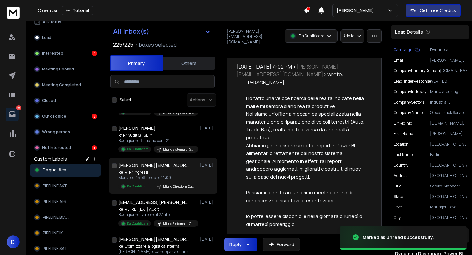
scroll to position [0, 0]
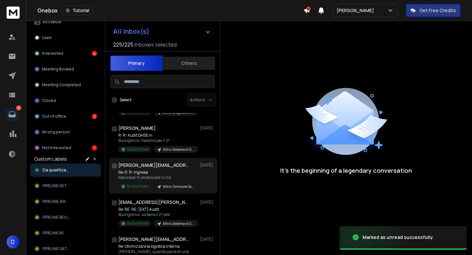
click at [177, 175] on p "Mercoledì 15 ottobre alle 14:00" at bounding box center [157, 177] width 79 height 5
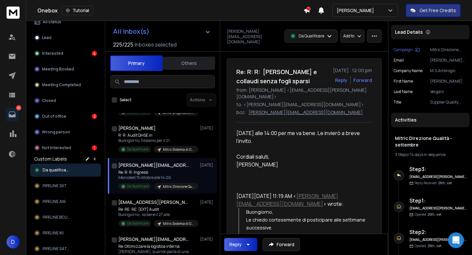
scroll to position [18, 0]
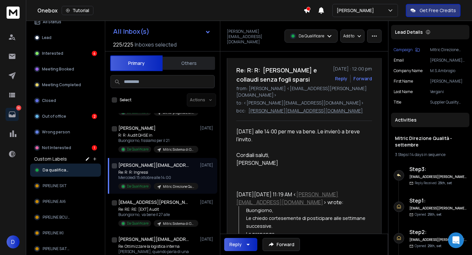
click at [250, 246] on icon "button" at bounding box center [248, 244] width 8 height 8
click at [251, 228] on p "Reply All" at bounding box center [244, 227] width 18 height 7
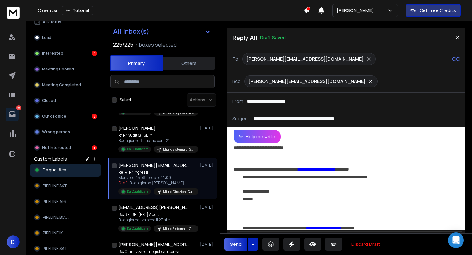
scroll to position [0, 0]
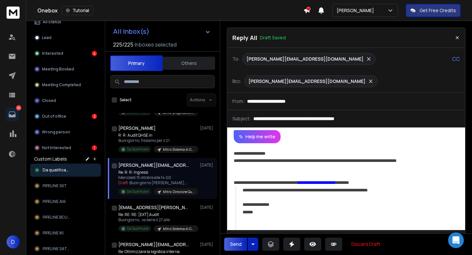
click at [279, 162] on div "**********" at bounding box center [345, 186] width 236 height 87
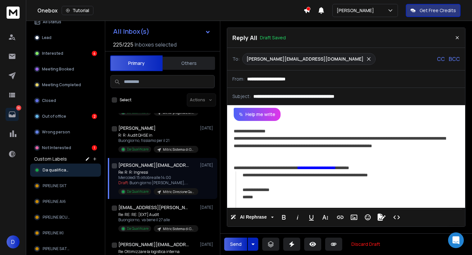
click at [416, 145] on div "**********" at bounding box center [343, 138] width 218 height 22
click at [442, 145] on div "**********" at bounding box center [343, 138] width 218 height 22
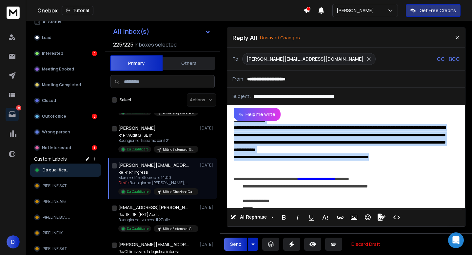
scroll to position [8, 0]
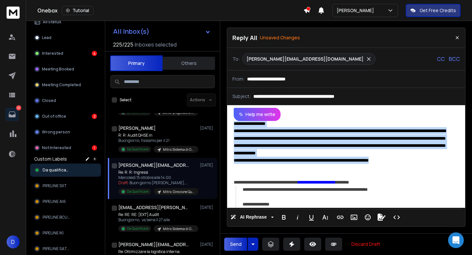
copy div "**********"
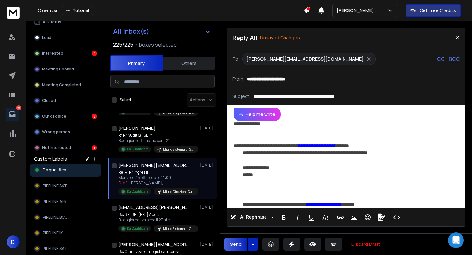
scroll to position [0, 0]
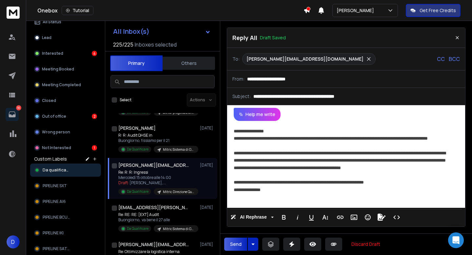
click at [269, 145] on p "**********" at bounding box center [343, 142] width 218 height 15
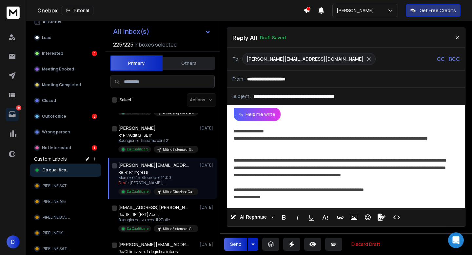
click at [338, 169] on p "**********" at bounding box center [343, 171] width 218 height 29
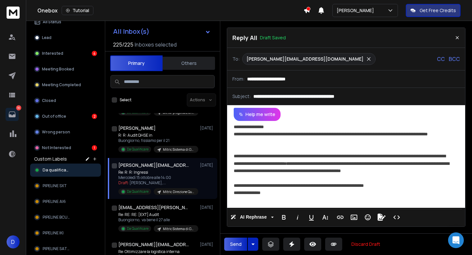
scroll to position [9, 0]
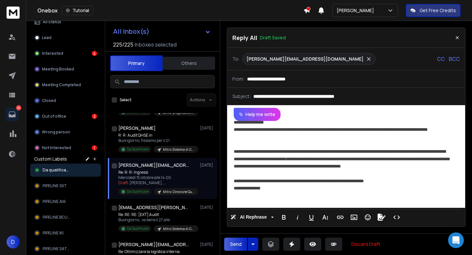
click at [358, 160] on p "**********" at bounding box center [343, 162] width 218 height 29
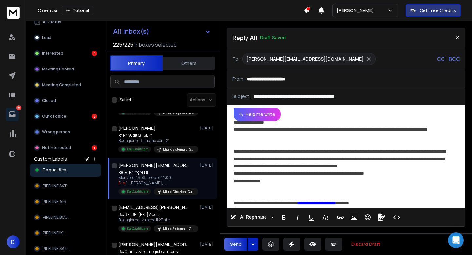
click at [441, 159] on p "**********" at bounding box center [343, 159] width 218 height 22
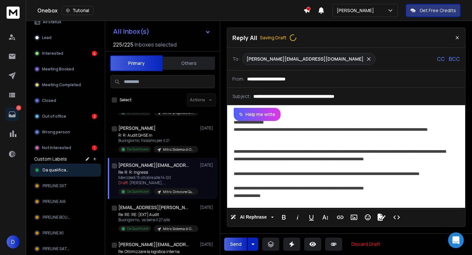
click at [299, 174] on p "**********" at bounding box center [343, 166] width 218 height 37
click at [298, 173] on p "**********" at bounding box center [343, 166] width 218 height 37
drag, startPoint x: 297, startPoint y: 174, endPoint x: 312, endPoint y: 175, distance: 14.8
click at [312, 175] on p "**********" at bounding box center [343, 166] width 218 height 37
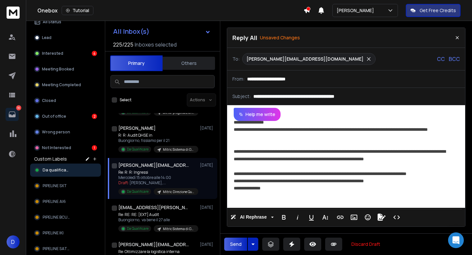
click at [320, 174] on p "**********" at bounding box center [343, 162] width 218 height 29
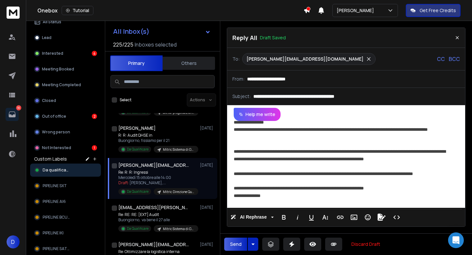
click at [271, 185] on p "**********" at bounding box center [343, 187] width 218 height 7
click at [273, 182] on p "**********" at bounding box center [343, 166] width 218 height 37
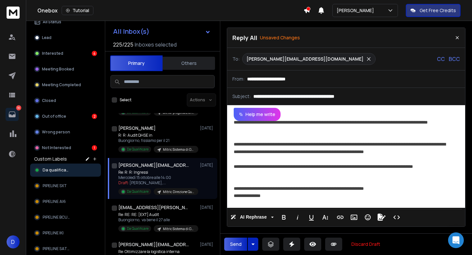
scroll to position [16, 0]
click at [408, 187] on p "**********" at bounding box center [343, 187] width 218 height 7
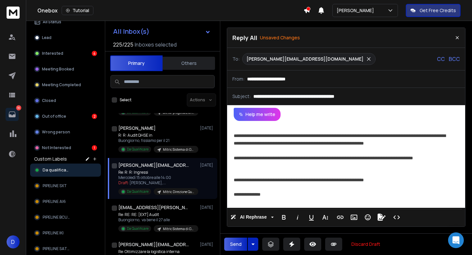
scroll to position [29, 0]
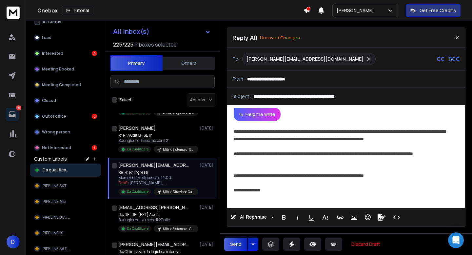
click at [238, 195] on div at bounding box center [345, 197] width 223 height 7
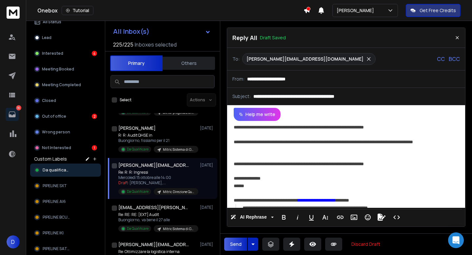
scroll to position [43, 0]
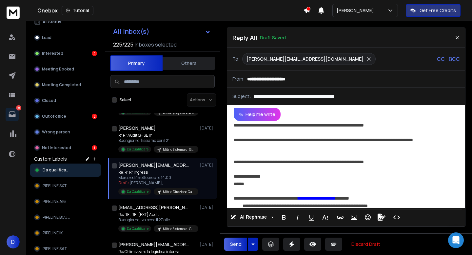
click at [242, 245] on button "Send" at bounding box center [235, 243] width 23 height 13
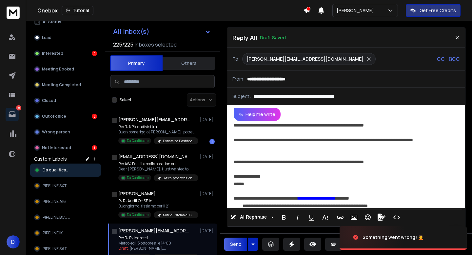
scroll to position [0, 0]
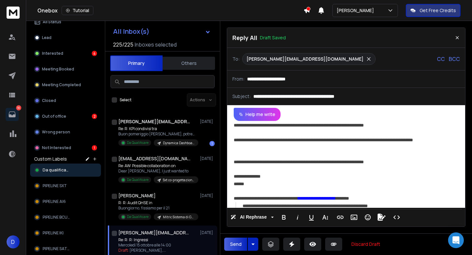
click at [239, 245] on button "Send" at bounding box center [235, 243] width 23 height 13
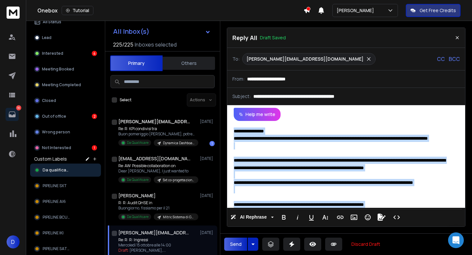
drag, startPoint x: 260, startPoint y: 205, endPoint x: 231, endPoint y: 130, distance: 80.9
click at [231, 130] on div "**********" at bounding box center [345, 164] width 236 height 87
copy div "**********"
click at [231, 244] on button "Send" at bounding box center [235, 243] width 23 height 13
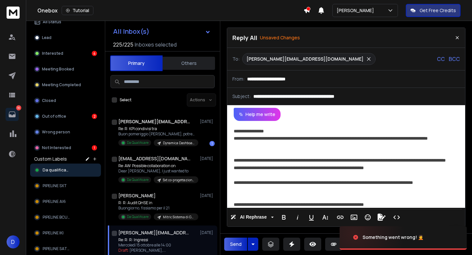
click at [240, 245] on button "Send" at bounding box center [235, 243] width 23 height 13
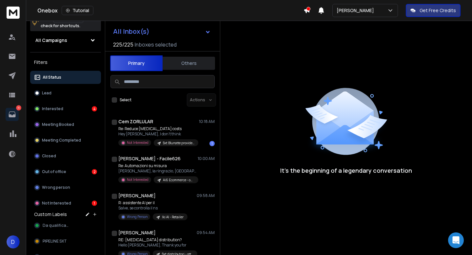
scroll to position [44, 0]
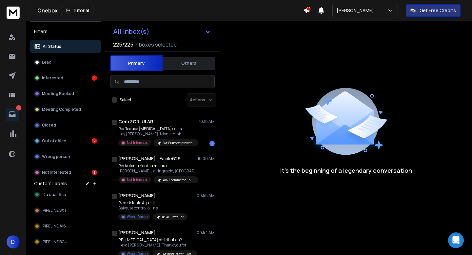
click at [67, 197] on button "Da qualificare" at bounding box center [65, 194] width 71 height 13
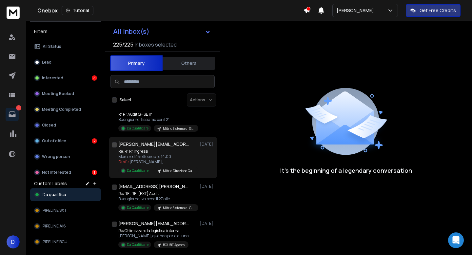
click at [196, 154] on p "Re: R: R: Ingressi" at bounding box center [157, 151] width 79 height 5
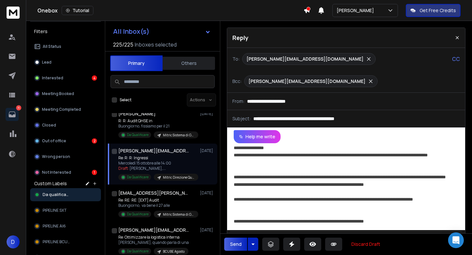
scroll to position [12, 0]
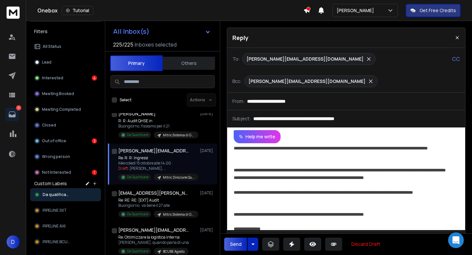
click at [233, 247] on button "Send" at bounding box center [235, 243] width 23 height 13
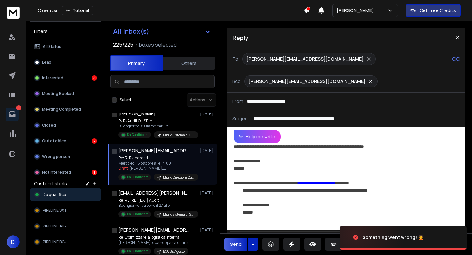
scroll to position [78, 0]
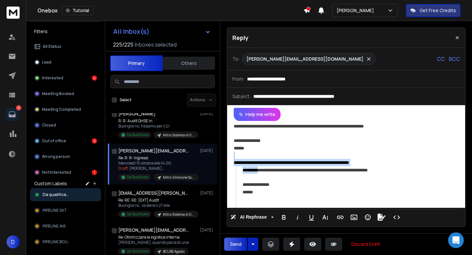
drag, startPoint x: 262, startPoint y: 173, endPoint x: 253, endPoint y: 153, distance: 22.1
click at [253, 153] on div "**********" at bounding box center [345, 164] width 236 height 87
click at [256, 151] on div "******" at bounding box center [343, 147] width 218 height 7
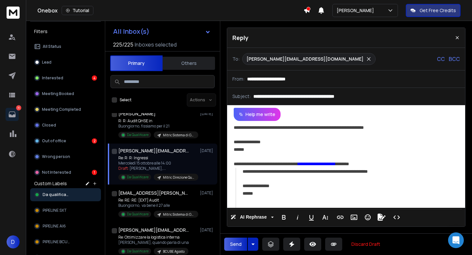
click at [255, 150] on div "******" at bounding box center [343, 149] width 218 height 7
click at [374, 245] on button "Discard Draft" at bounding box center [365, 243] width 39 height 13
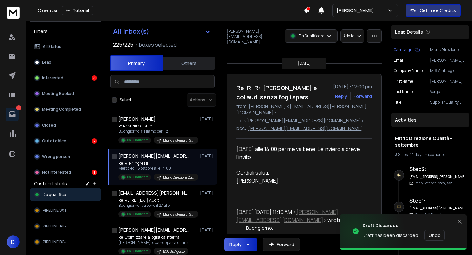
scroll to position [77, 0]
click at [237, 247] on div "Reply" at bounding box center [235, 244] width 12 height 7
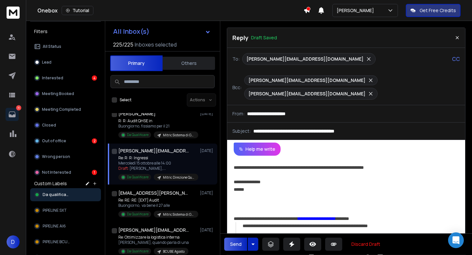
scroll to position [128, 0]
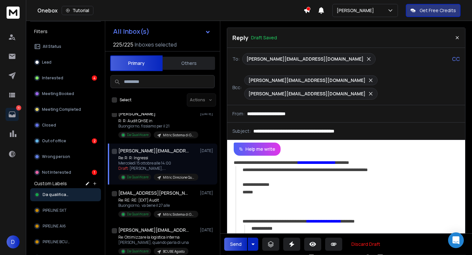
click at [237, 245] on button "Send" at bounding box center [235, 243] width 23 height 13
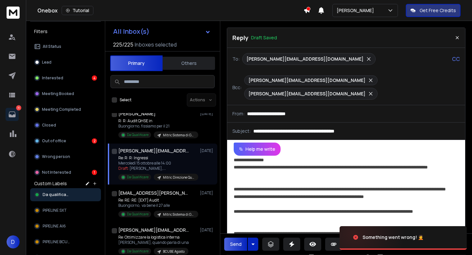
scroll to position [46, 0]
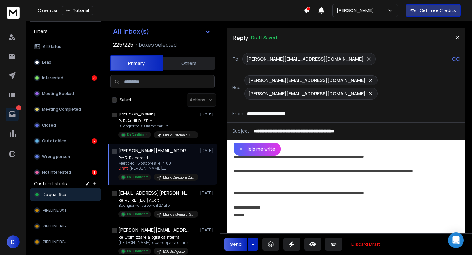
click at [369, 81] on icon at bounding box center [371, 81] width 4 height 4
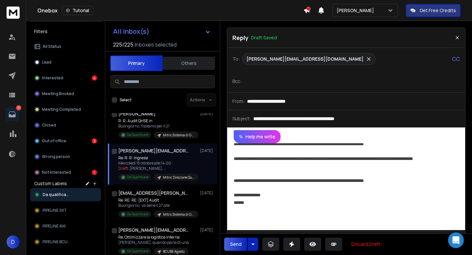
click at [239, 248] on button "Send" at bounding box center [235, 243] width 23 height 13
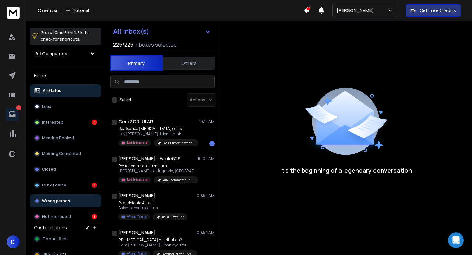
scroll to position [56, 0]
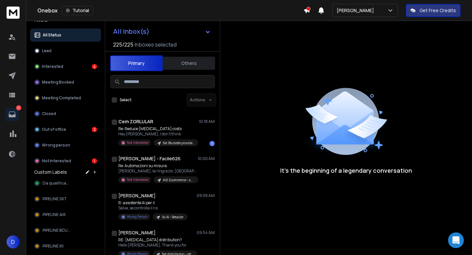
click at [60, 184] on span "Da qualificare" at bounding box center [57, 182] width 28 height 5
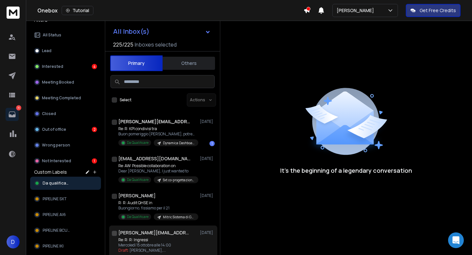
click at [194, 240] on p "Re: R: R: Ingressi" at bounding box center [157, 239] width 79 height 5
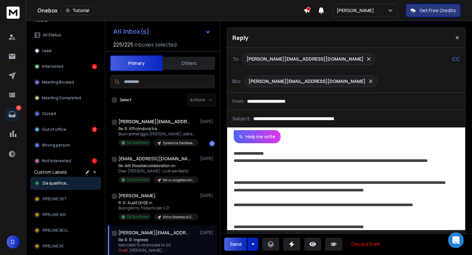
click at [234, 246] on button "Send" at bounding box center [235, 243] width 23 height 13
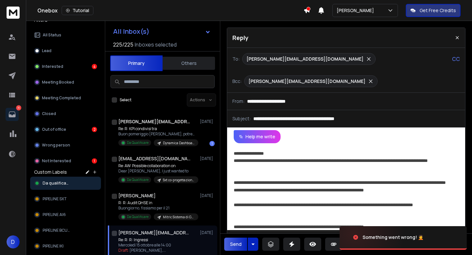
scroll to position [11, 0]
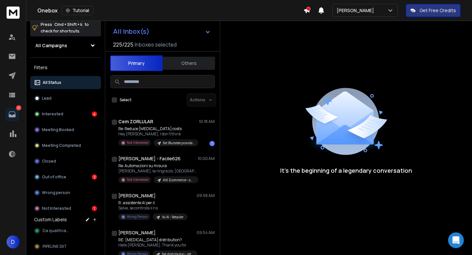
scroll to position [12, 0]
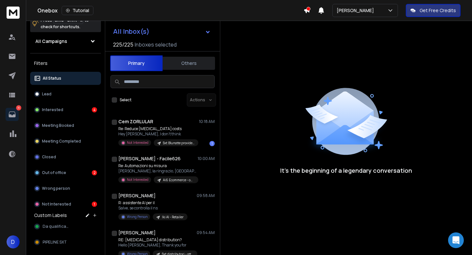
click at [53, 225] on span "Da qualificare" at bounding box center [57, 226] width 28 height 5
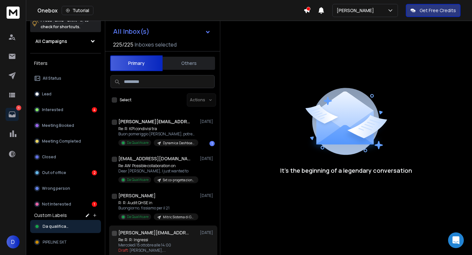
click at [186, 244] on p "Mercoledì 15 ottobre alle 14:00" at bounding box center [157, 244] width 79 height 5
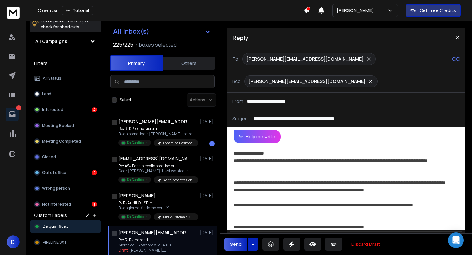
click at [236, 248] on button "Send" at bounding box center [235, 243] width 23 height 13
click at [369, 81] on icon at bounding box center [371, 82] width 4 height 4
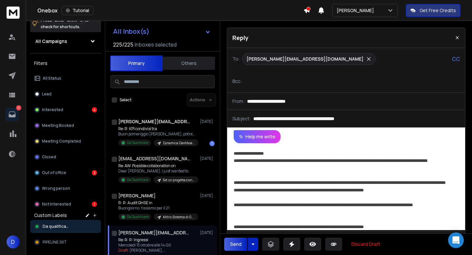
click at [228, 246] on button "Send" at bounding box center [235, 243] width 23 height 13
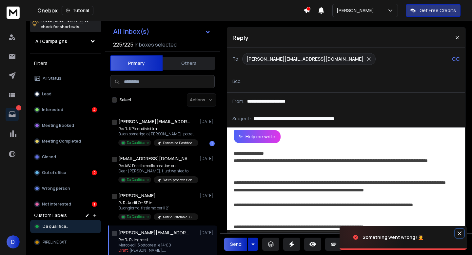
click at [458, 236] on icon "Notifications (F8)" at bounding box center [459, 233] width 7 height 7
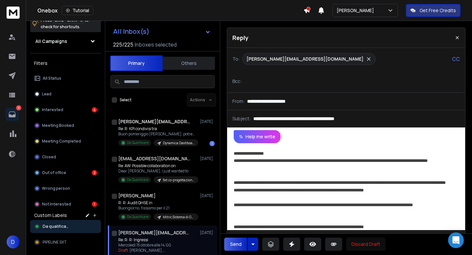
click at [373, 245] on button "Discard Draft" at bounding box center [365, 243] width 39 height 13
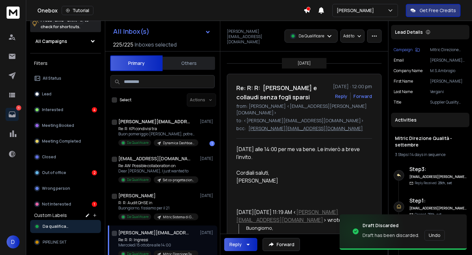
click at [245, 249] on button "Reply" at bounding box center [240, 244] width 33 height 13
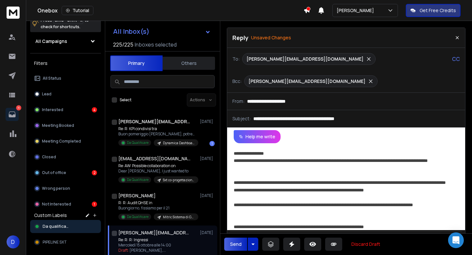
scroll to position [55, 0]
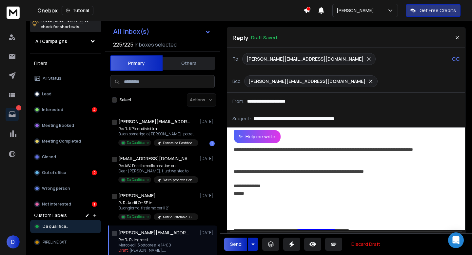
click at [240, 243] on button "Send" at bounding box center [235, 243] width 23 height 13
click at [237, 251] on div "Send Discard Draft" at bounding box center [346, 243] width 252 height 21
click at [243, 245] on button "Send" at bounding box center [235, 243] width 23 height 13
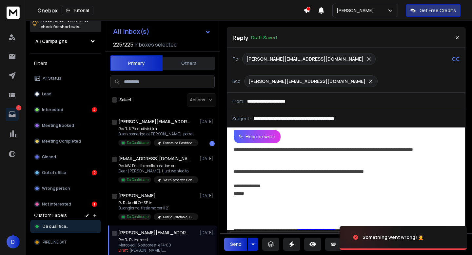
click at [254, 247] on icon "button" at bounding box center [253, 244] width 8 height 8
click at [251, 224] on p "Send Later" at bounding box center [247, 227] width 24 height 7
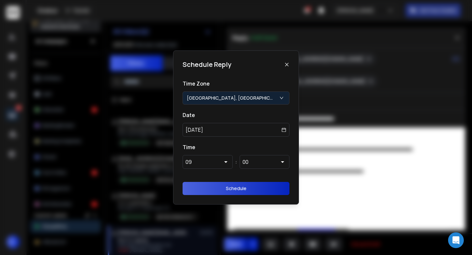
click at [240, 101] on div "Midway Island, Samoa (UTC-11:00)" at bounding box center [235, 97] width 107 height 13
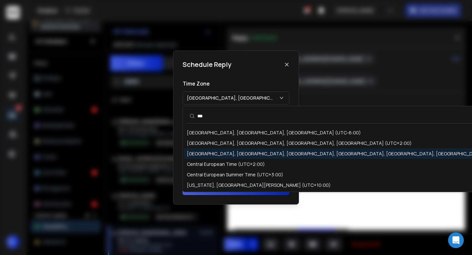
type input "***"
click at [236, 154] on div "Amsterdam, Berlin, Bern, Rome, Stockholm, Vienna (UTC+2:00)" at bounding box center [349, 153] width 324 height 7
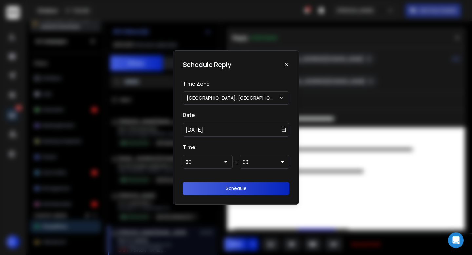
click at [215, 164] on div "09" at bounding box center [207, 162] width 50 height 14
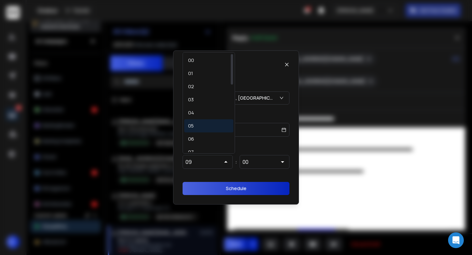
click at [263, 121] on div "Date Tue Oct 14 2025" at bounding box center [235, 124] width 107 height 26
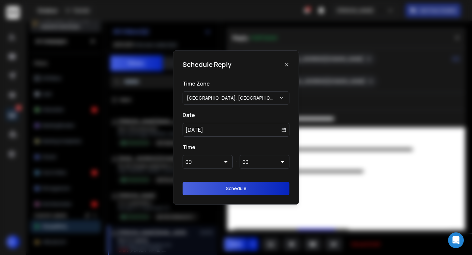
click at [279, 132] on div "Tue Oct 14 2025" at bounding box center [235, 130] width 101 height 8
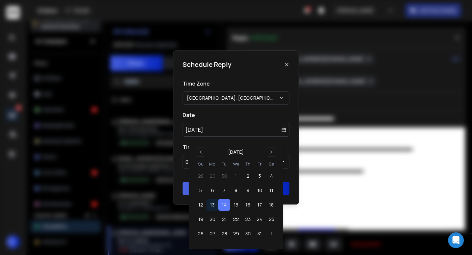
click at [215, 199] on button "13" at bounding box center [212, 205] width 12 height 12
click at [189, 160] on div "October 2025 Su Mo Tu We Th Fr Sa 28 29 30 1 2 3 4 5 6 7 8 9 10 11 12 13 14 15 …" at bounding box center [236, 193] width 94 height 111
click at [186, 162] on div "09" at bounding box center [188, 162] width 6 height 8
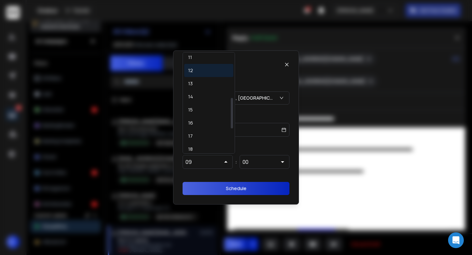
scroll to position [140, 0]
click at [204, 60] on div "11" at bounding box center [208, 63] width 49 height 13
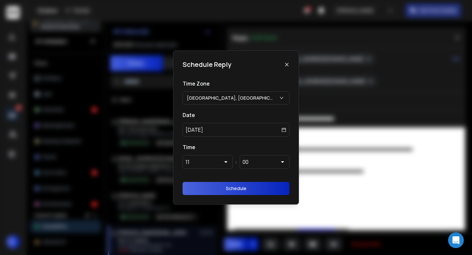
click at [256, 190] on div "Schedule" at bounding box center [235, 188] width 107 height 13
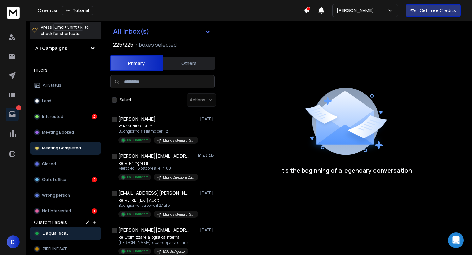
scroll to position [0, 0]
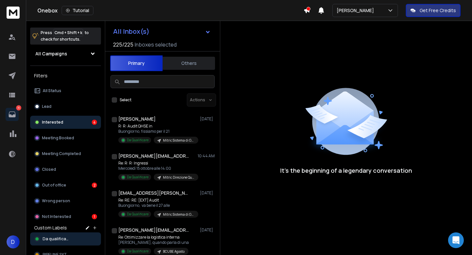
click at [75, 122] on button "Interested 4" at bounding box center [65, 122] width 71 height 13
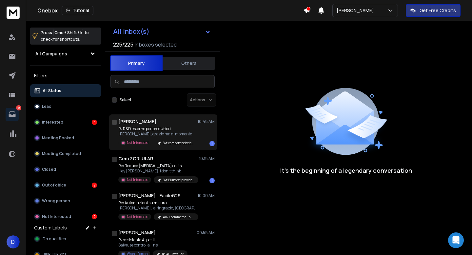
click at [151, 134] on p "[PERSON_NAME], grazie ma al momento" at bounding box center [157, 133] width 79 height 5
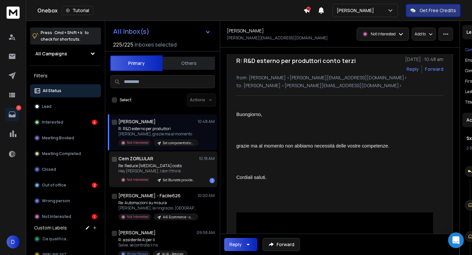
scroll to position [57, 0]
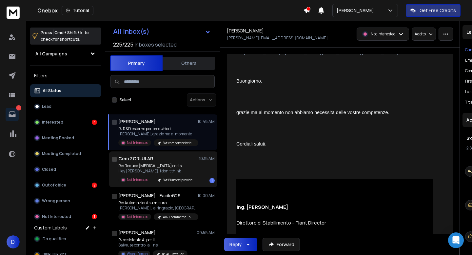
click at [162, 159] on div "Cem ZORLULAR 10:18 AM" at bounding box center [166, 158] width 96 height 7
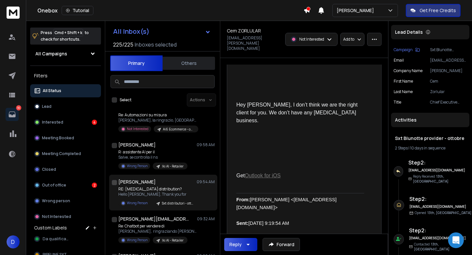
scroll to position [113, 0]
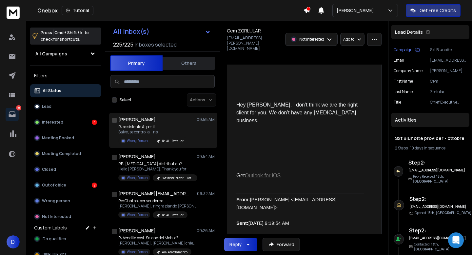
click at [194, 125] on div "R: assistente AI per il Salve, se controlla il ns Wrong Person Iki AI - Retailer" at bounding box center [166, 134] width 96 height 20
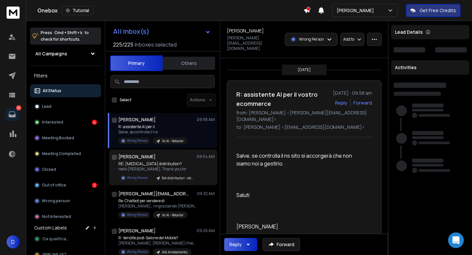
click at [194, 161] on p "RE: [MEDICAL_DATA] distribution?" at bounding box center [157, 163] width 79 height 5
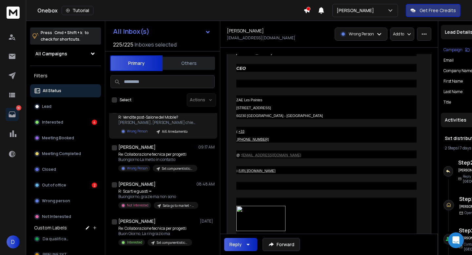
scroll to position [296, 0]
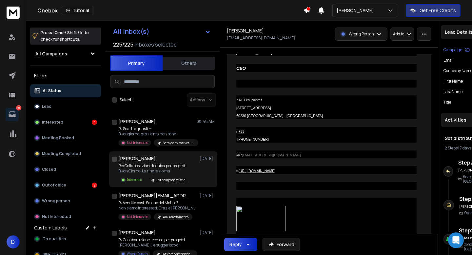
click at [184, 171] on p "Buon Giorno, La ringrazio ma" at bounding box center [155, 170] width 74 height 5
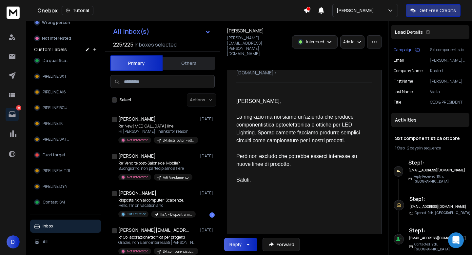
scroll to position [200, 0]
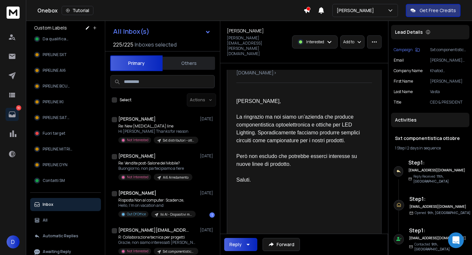
click at [58, 117] on span "PIPELINE SATA" at bounding box center [57, 117] width 28 height 5
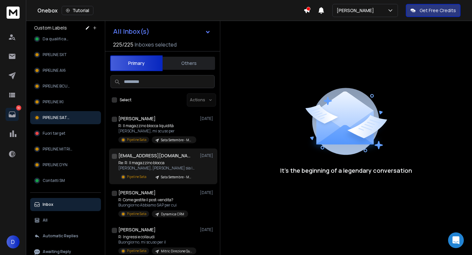
scroll to position [78, 0]
click at [203, 159] on div "Re: R: Il magazzino blocca Buongiorno Steven, immagino sia impegnato in Pipelin…" at bounding box center [166, 169] width 96 height 20
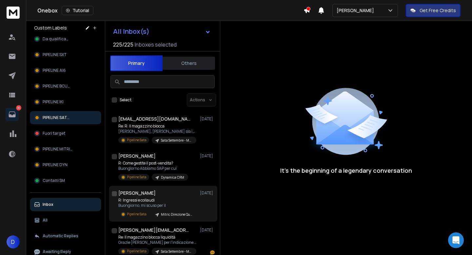
scroll to position [114, 0]
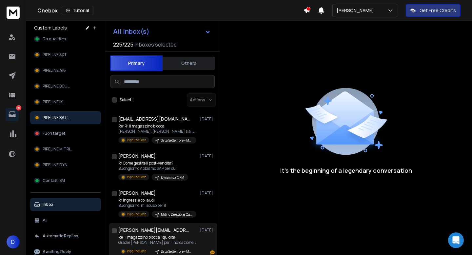
click at [190, 229] on div "elena.gnisci@gpalmec.it 18 Sep" at bounding box center [166, 230] width 96 height 7
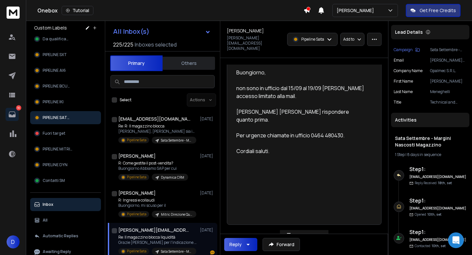
scroll to position [5, 0]
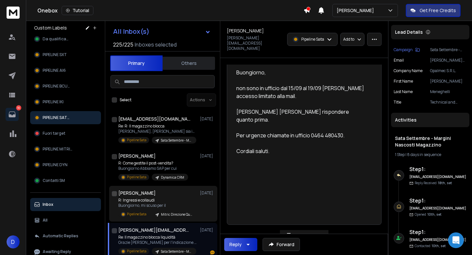
click at [176, 197] on p "R: Ingressi e collaudi" at bounding box center [157, 199] width 78 height 5
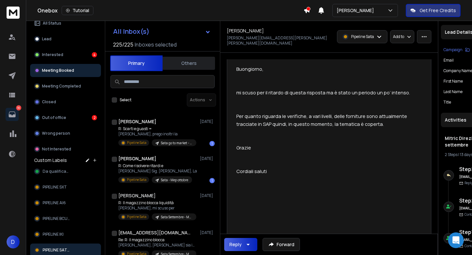
scroll to position [3, 0]
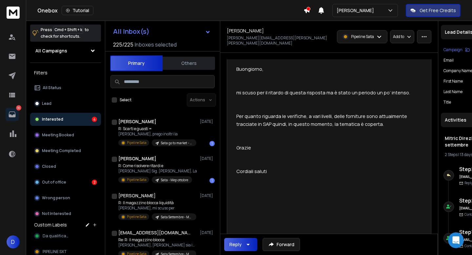
click at [65, 122] on button "Interested 4" at bounding box center [65, 119] width 71 height 13
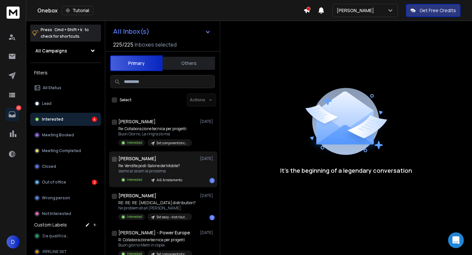
click at [199, 174] on div "Re: Vendite post-Salone del Mobile? siamo al sicam la prossima Interested Ai6 A…" at bounding box center [166, 173] width 96 height 20
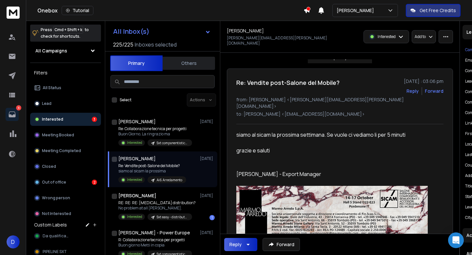
scroll to position [14, 0]
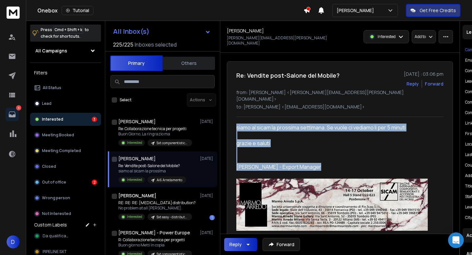
drag, startPoint x: 318, startPoint y: 156, endPoint x: 233, endPoint y: 118, distance: 92.8
copy div "siamo al sicam la prossima settimana. Se vuole ci vediamo li per 5 minuti grazi…"
click at [237, 246] on div "Reply" at bounding box center [235, 244] width 12 height 7
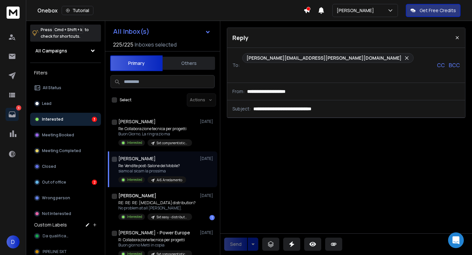
scroll to position [0, 0]
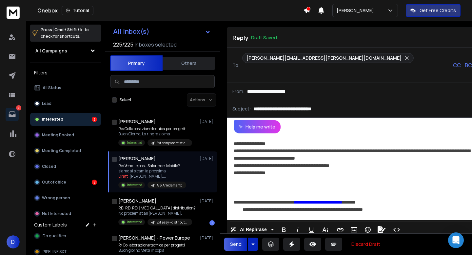
click at [287, 140] on p "**********" at bounding box center [353, 143] width 239 height 7
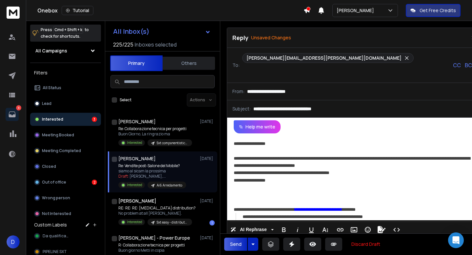
click at [393, 155] on p "**********" at bounding box center [353, 162] width 239 height 15
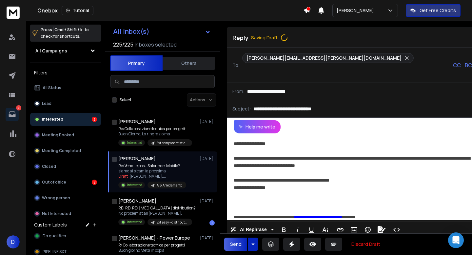
drag, startPoint x: 315, startPoint y: 146, endPoint x: 322, endPoint y: 146, distance: 7.2
click at [315, 155] on p "**********" at bounding box center [353, 166] width 239 height 22
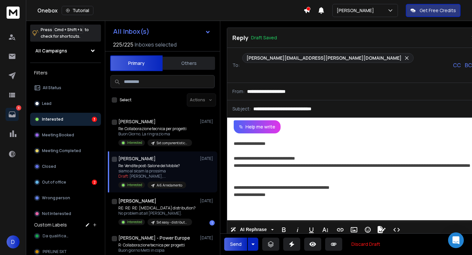
click at [234, 191] on p "**********" at bounding box center [353, 194] width 239 height 7
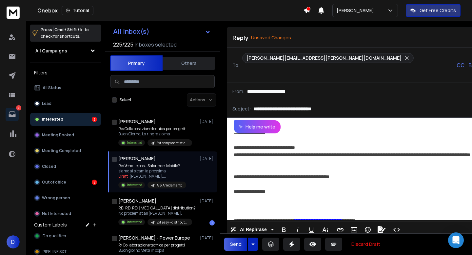
click at [238, 195] on div at bounding box center [356, 198] width 244 height 7
click at [234, 242] on button "Send" at bounding box center [235, 243] width 23 height 13
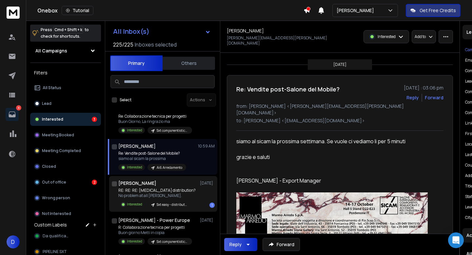
scroll to position [14, 0]
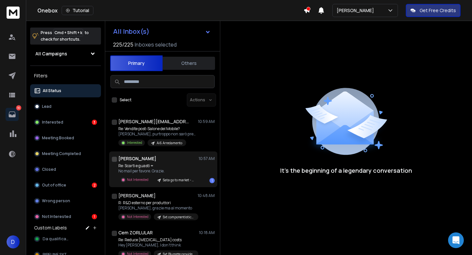
click at [202, 167] on div "Re: Scarti e guasti = No mail per favore. Grazie. Not Interested Sata go to mar…" at bounding box center [166, 173] width 96 height 20
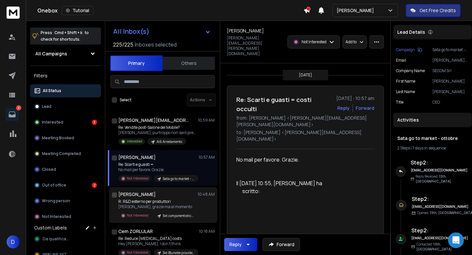
scroll to position [57, 0]
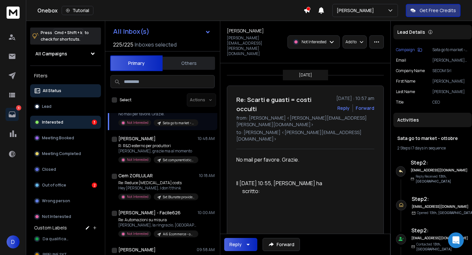
click at [75, 123] on button "Interested 3" at bounding box center [65, 122] width 71 height 13
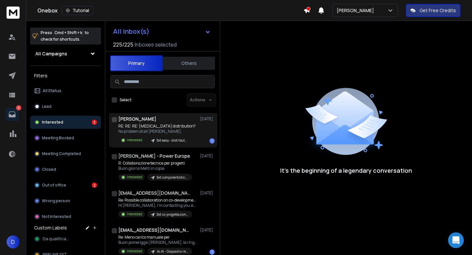
scroll to position [89, 0]
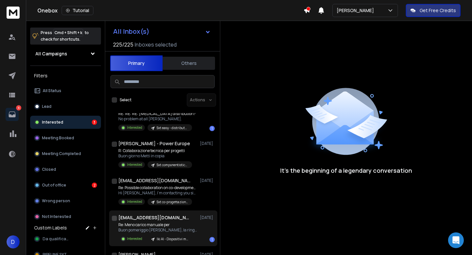
click at [196, 225] on div "Re: Meno [PERSON_NAME] manuale per Buon pomeriggio [PERSON_NAME], la ringrazio …" at bounding box center [166, 232] width 96 height 20
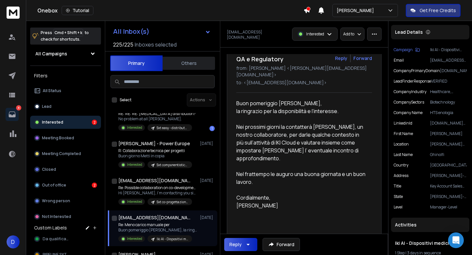
scroll to position [21, 0]
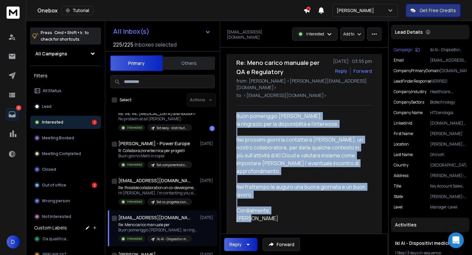
drag, startPoint x: 258, startPoint y: 213, endPoint x: 233, endPoint y: 109, distance: 107.0
click at [237, 246] on div "Reply" at bounding box center [235, 244] width 12 height 7
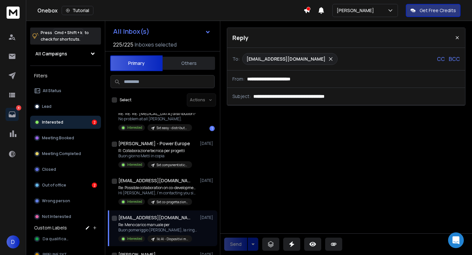
scroll to position [0, 0]
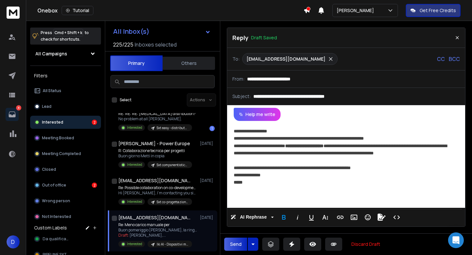
click at [244, 185] on p "**********" at bounding box center [343, 178] width 218 height 15
click at [242, 184] on strong "*****" at bounding box center [238, 182] width 9 height 5
click at [285, 160] on p "**********" at bounding box center [343, 153] width 218 height 22
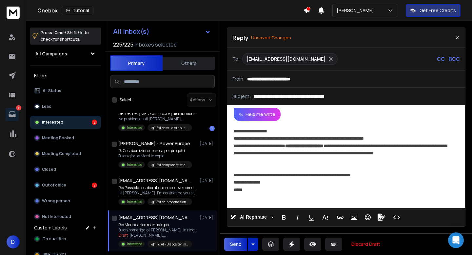
click at [283, 122] on div "**********" at bounding box center [346, 164] width 238 height 87
click at [285, 129] on p "**********" at bounding box center [343, 130] width 218 height 7
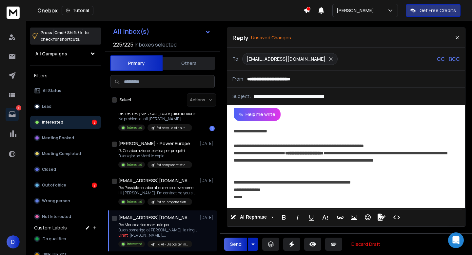
click at [415, 147] on p "**********" at bounding box center [343, 145] width 218 height 7
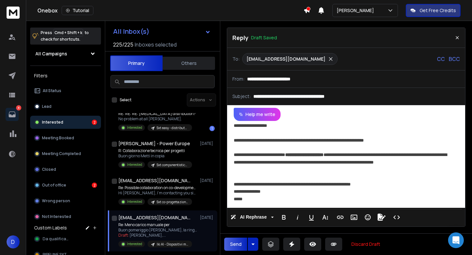
scroll to position [12, 0]
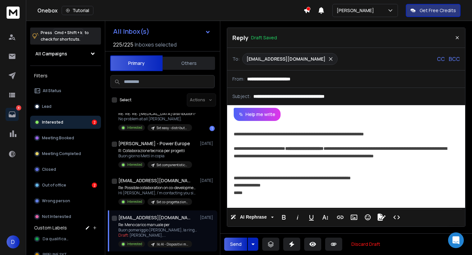
click at [398, 178] on p "**********" at bounding box center [343, 177] width 218 height 7
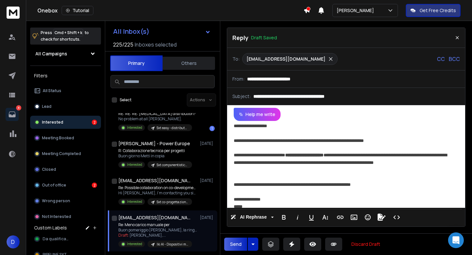
scroll to position [1, 0]
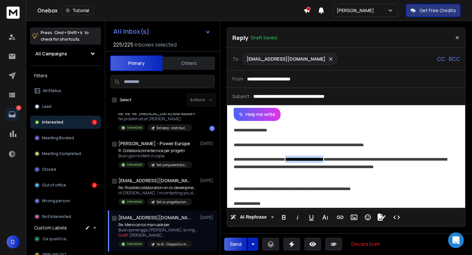
drag, startPoint x: 296, startPoint y: 159, endPoint x: 353, endPoint y: 159, distance: 56.7
click at [353, 159] on p "**********" at bounding box center [343, 170] width 218 height 29
click at [285, 217] on icon "button" at bounding box center [284, 217] width 8 height 8
click at [317, 178] on p "**********" at bounding box center [343, 170] width 218 height 29
click at [379, 166] on p "**********" at bounding box center [343, 170] width 218 height 29
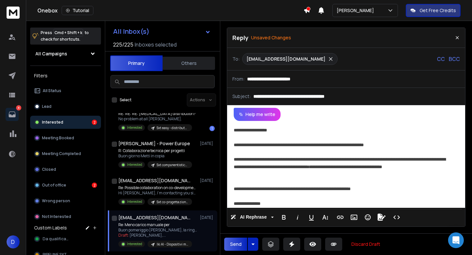
click at [349, 178] on p "**********" at bounding box center [343, 170] width 218 height 29
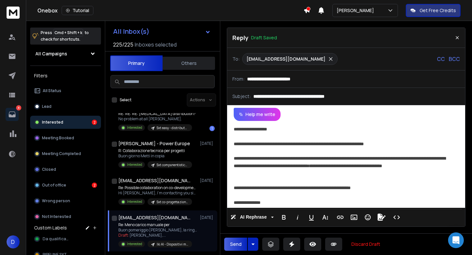
scroll to position [2, 0]
click at [238, 243] on button "Send" at bounding box center [235, 243] width 23 height 13
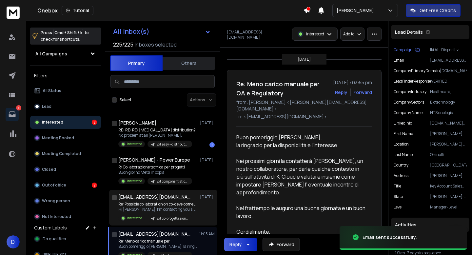
scroll to position [71, 0]
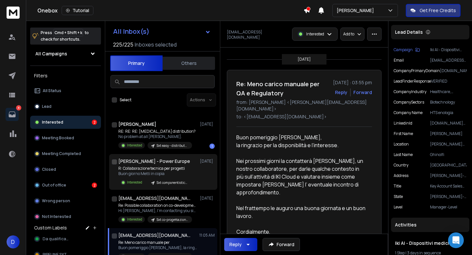
click at [198, 174] on div "R: Collaborazione tecnica per progetti Buon giorno Metti in copia Interested Sx…" at bounding box center [166, 176] width 96 height 20
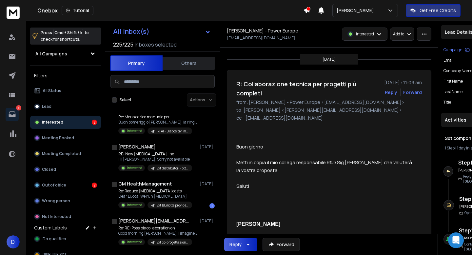
scroll to position [209, 0]
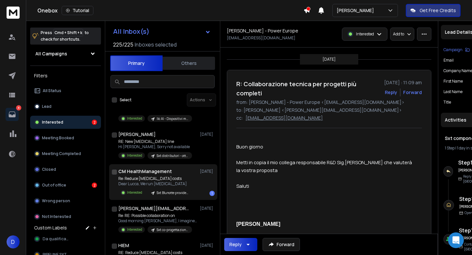
click at [200, 173] on p "07 Oct" at bounding box center [207, 171] width 15 height 5
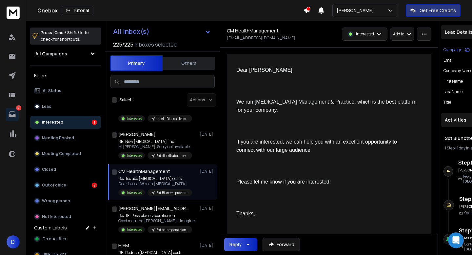
scroll to position [67, 0]
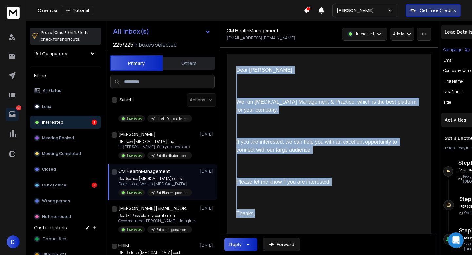
drag, startPoint x: 272, startPoint y: 209, endPoint x: 234, endPoint y: 70, distance: 144.0
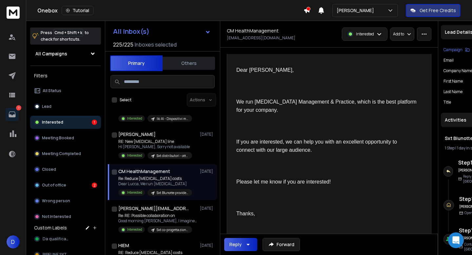
click at [286, 68] on div "Dear Lucca, We run ICU Management & Practice, which is the best platform for yo…" at bounding box center [326, 157] width 180 height 183
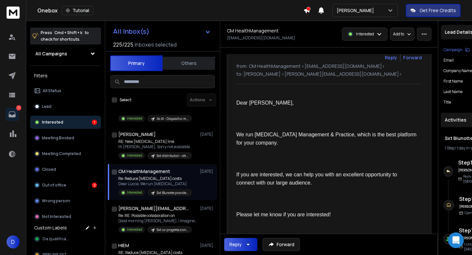
scroll to position [0, 0]
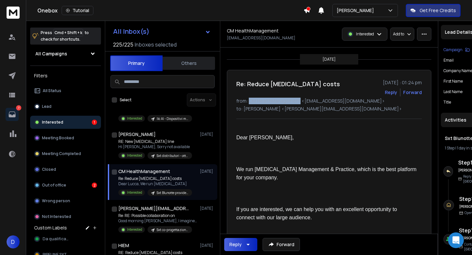
drag, startPoint x: 248, startPoint y: 102, endPoint x: 298, endPoint y: 103, distance: 49.8
click at [298, 103] on p "from: CM HealthManagement <cm@healthmanagement.org>" at bounding box center [328, 101] width 185 height 7
copy p "CM HealthManagement"
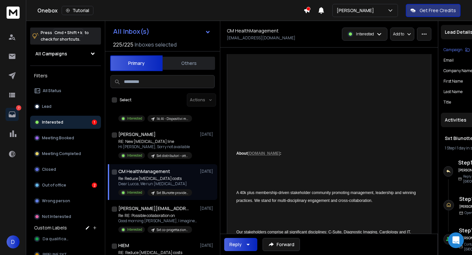
scroll to position [315, 0]
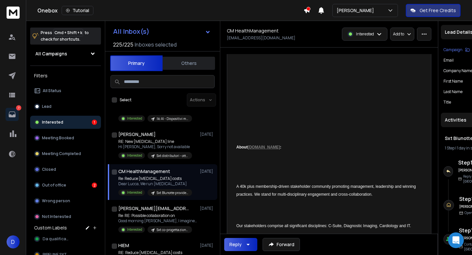
click at [280, 146] on link "HealthManagement.org" at bounding box center [264, 147] width 32 height 5
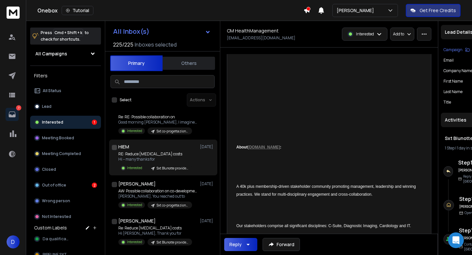
scroll to position [309, 0]
click at [181, 151] on p "RE: Reduce CPAP costs" at bounding box center [155, 152] width 74 height 5
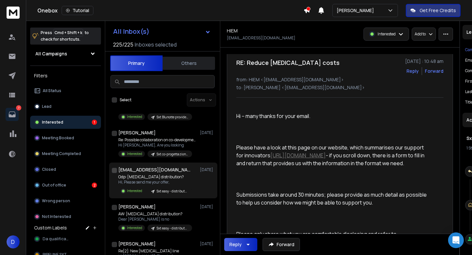
scroll to position [489, 0]
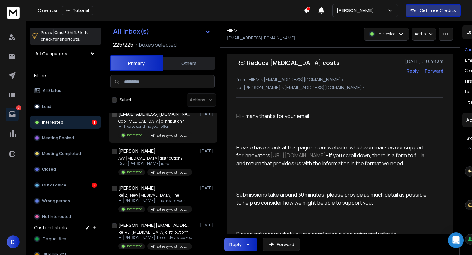
click at [197, 132] on div "Odp: CPAP distribution? Hi, Please send me your offer, Interested Sxt easy - di…" at bounding box center [166, 129] width 96 height 20
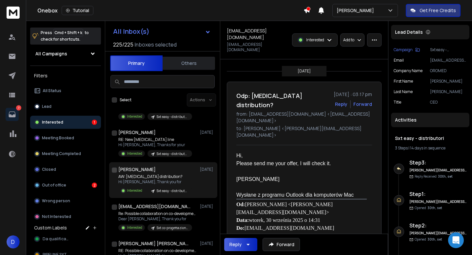
scroll to position [668, 0]
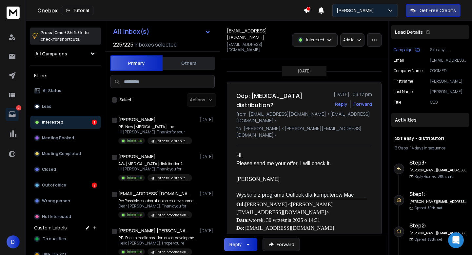
click at [362, 10] on p "[PERSON_NAME]" at bounding box center [356, 10] width 40 height 7
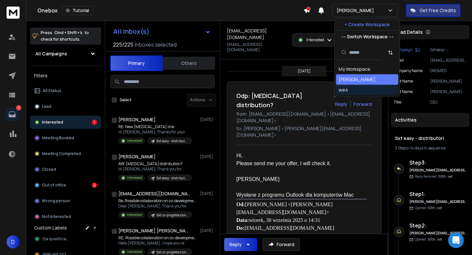
click at [352, 93] on div "we4" at bounding box center [367, 90] width 62 height 10
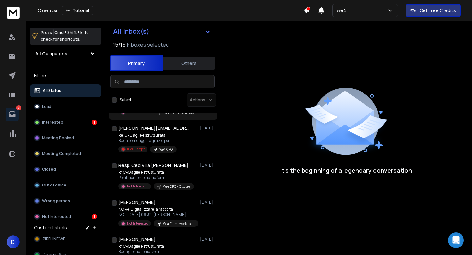
scroll to position [200, 0]
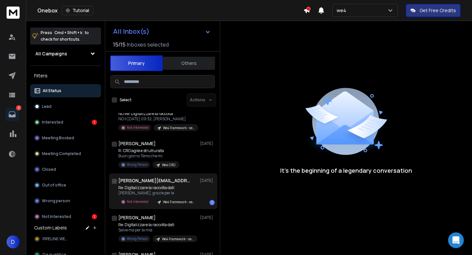
click at [200, 189] on div "Re: Digitalizzare la raccolta dati [PERSON_NAME], grazie per le Not Interested …" at bounding box center [166, 195] width 96 height 20
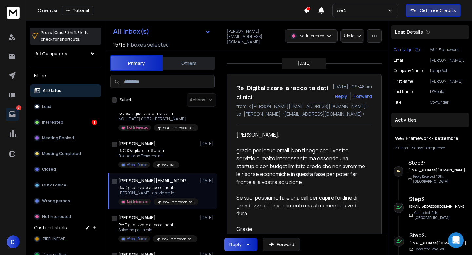
click at [377, 34] on icon "button" at bounding box center [374, 36] width 6 height 6
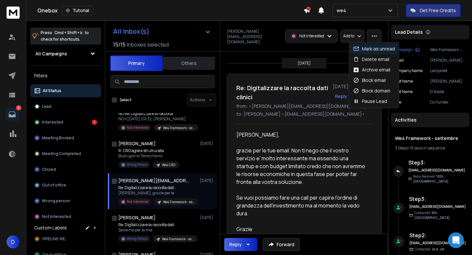
click at [379, 48] on div "Mark as unread" at bounding box center [374, 49] width 42 height 7
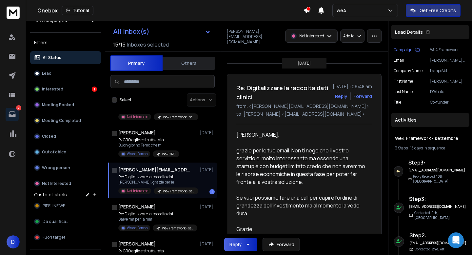
scroll to position [39, 0]
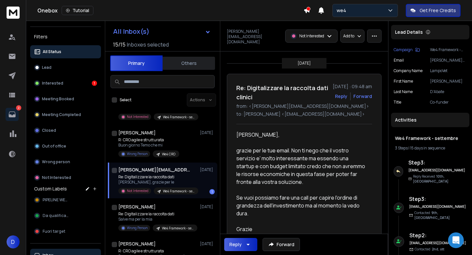
click at [358, 6] on button "we4" at bounding box center [364, 10] width 65 height 13
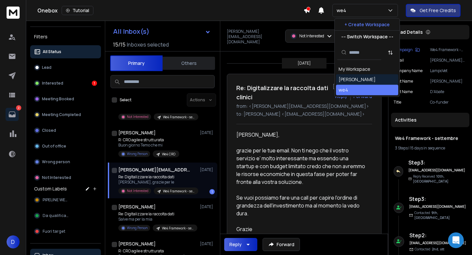
click at [364, 80] on div "[PERSON_NAME]" at bounding box center [356, 79] width 37 height 7
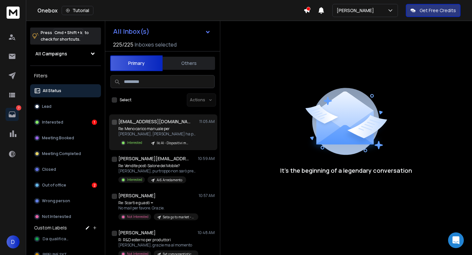
click at [194, 138] on div "Re: Meno carico manuale per [PERSON_NAME], [PERSON_NAME] ha provato a Intereste…" at bounding box center [166, 136] width 96 height 20
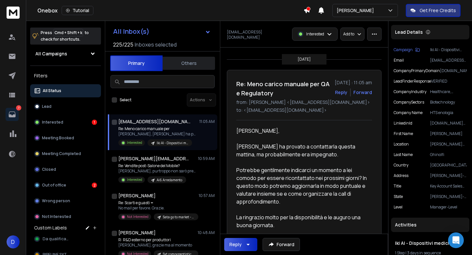
click at [246, 247] on icon "button" at bounding box center [248, 244] width 8 height 8
click at [249, 231] on p "Reply All" at bounding box center [244, 227] width 18 height 7
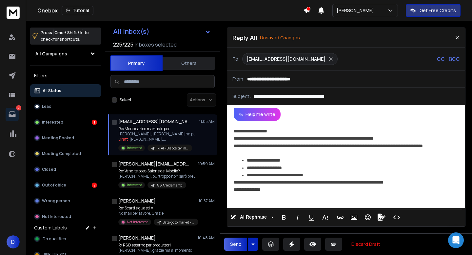
click at [287, 132] on p "**********" at bounding box center [343, 130] width 218 height 7
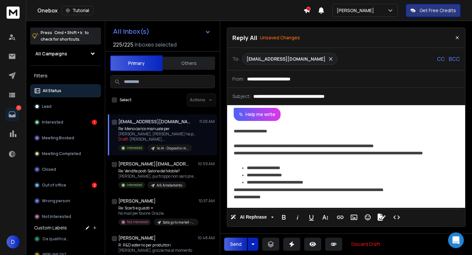
click at [407, 146] on p "**********" at bounding box center [343, 145] width 218 height 7
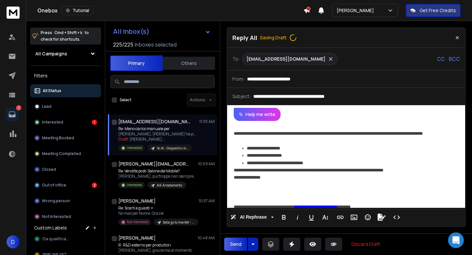
scroll to position [51, 0]
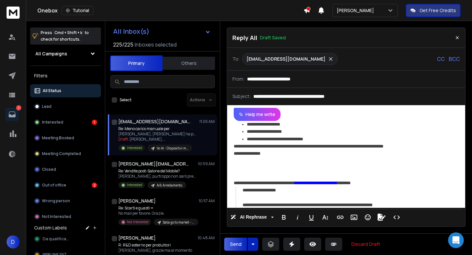
click at [337, 136] on p "**********" at bounding box center [349, 138] width 205 height 7
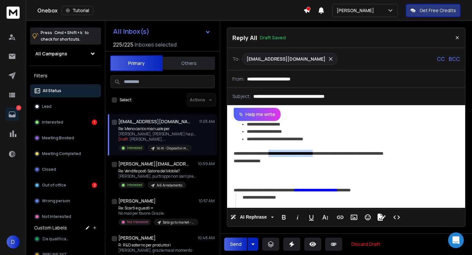
drag, startPoint x: 278, startPoint y: 154, endPoint x: 330, endPoint y: 153, distance: 52.7
click at [330, 153] on p "**********" at bounding box center [343, 153] width 218 height 7
drag, startPoint x: 233, startPoint y: 152, endPoint x: 275, endPoint y: 154, distance: 41.6
click at [275, 154] on div "**********" at bounding box center [345, 164] width 236 height 87
click at [279, 162] on p "**********" at bounding box center [343, 160] width 218 height 7
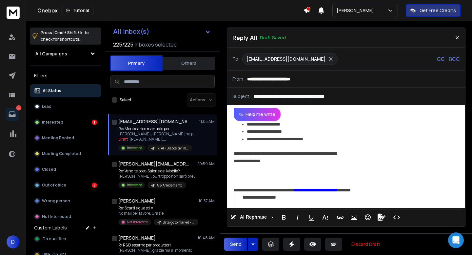
click at [372, 151] on p "**********" at bounding box center [343, 153] width 218 height 7
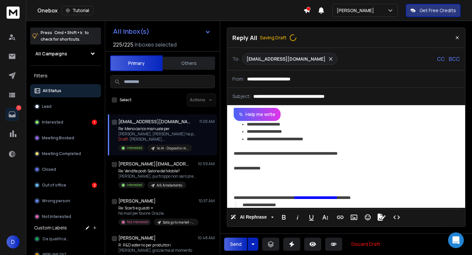
click at [240, 178] on div at bounding box center [345, 175] width 223 height 7
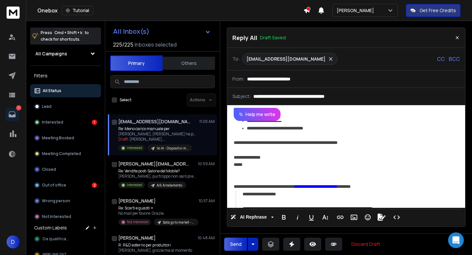
scroll to position [62, 0]
click at [331, 241] on icon at bounding box center [333, 244] width 7 height 7
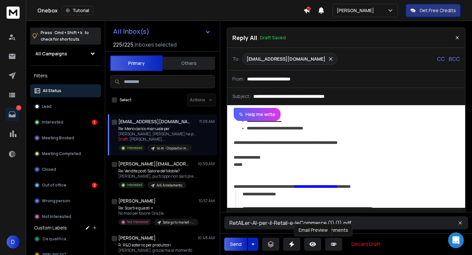
click at [337, 243] on button at bounding box center [333, 243] width 17 height 13
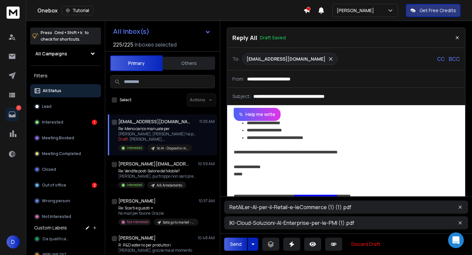
scroll to position [52, 0]
click at [437, 60] on p "CC" at bounding box center [441, 59] width 8 height 8
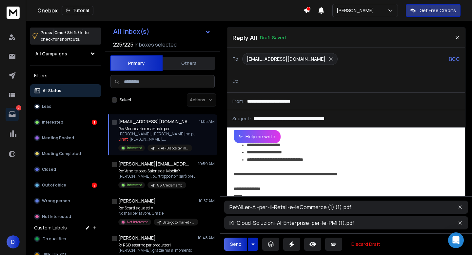
click at [450, 59] on p "BCC" at bounding box center [453, 59] width 11 height 8
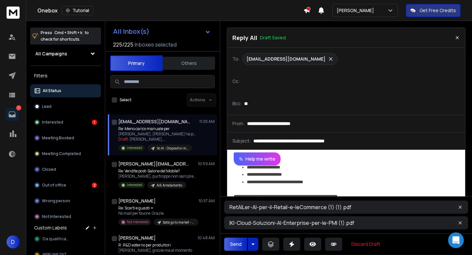
type input "**********"
click at [310, 107] on div at bounding box center [351, 104] width 215 height 12
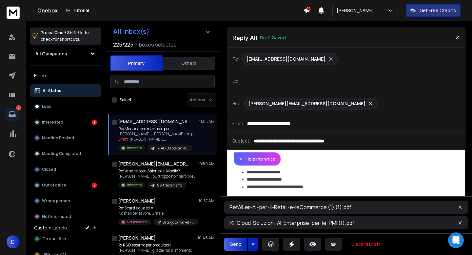
scroll to position [35, 0]
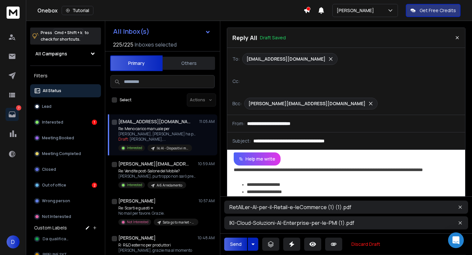
click at [239, 242] on button "Send" at bounding box center [235, 243] width 23 height 13
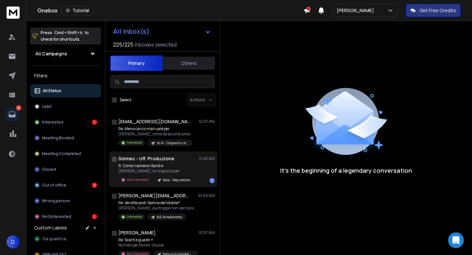
click at [181, 162] on div "Solmec - Uff. Produzione 11:46 AM R: Come risolvere ritardi e [PERSON_NAME], la…" at bounding box center [166, 169] width 96 height 28
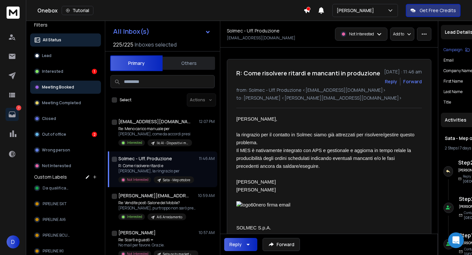
click at [60, 81] on button "Meeting Booked" at bounding box center [65, 87] width 71 height 13
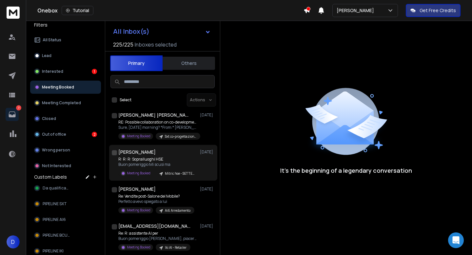
scroll to position [358, 0]
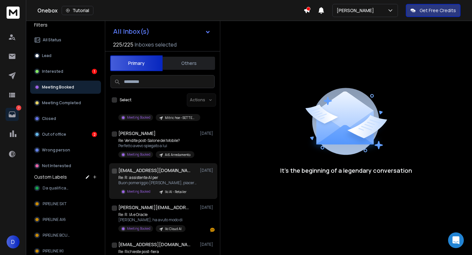
click at [195, 177] on p "Re: R: assistente AI per" at bounding box center [157, 177] width 79 height 5
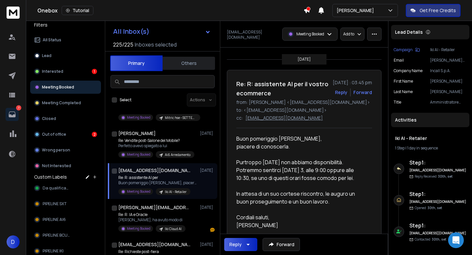
click at [245, 245] on icon "button" at bounding box center [248, 244] width 8 height 8
click at [245, 226] on p "Reply All" at bounding box center [244, 227] width 18 height 7
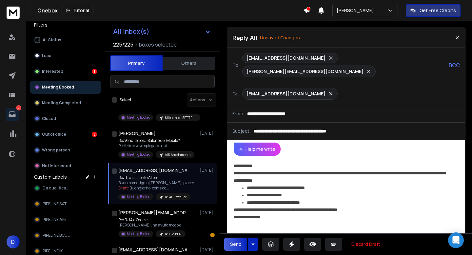
click at [256, 156] on div "**********" at bounding box center [346, 199] width 238 height 87
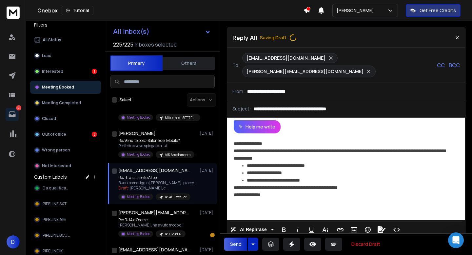
click at [342, 162] on p "**********" at bounding box center [349, 165] width 205 height 7
click at [312, 147] on p "**********" at bounding box center [343, 154] width 218 height 15
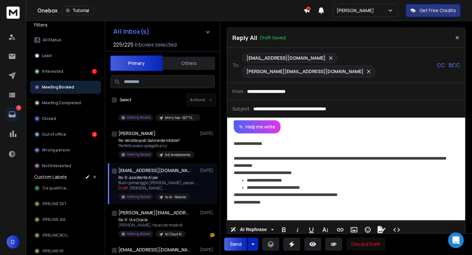
click at [357, 250] on button "Discard Draft" at bounding box center [365, 243] width 39 height 13
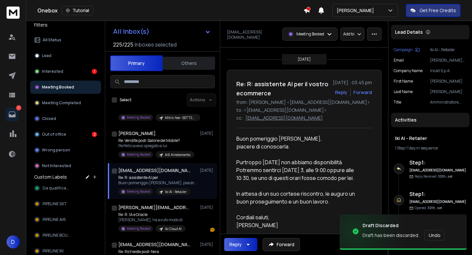
click at [241, 249] on button "Reply" at bounding box center [240, 244] width 33 height 13
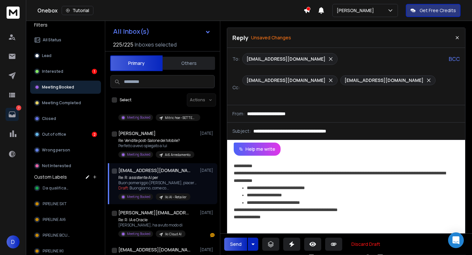
click at [256, 156] on div "**********" at bounding box center [346, 199] width 238 height 87
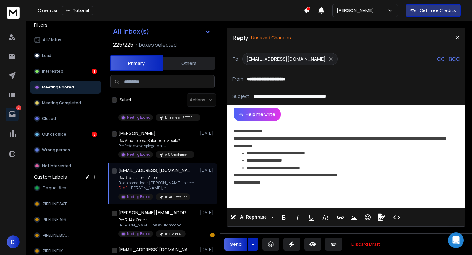
click at [301, 134] on p "**********" at bounding box center [343, 130] width 218 height 7
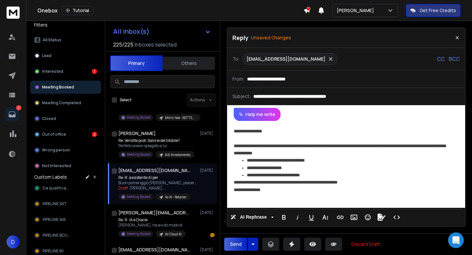
click at [347, 151] on p "**********" at bounding box center [343, 149] width 218 height 15
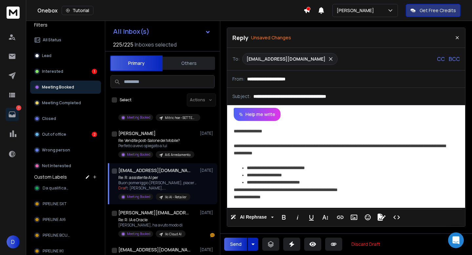
click at [314, 183] on p "**********" at bounding box center [349, 181] width 205 height 7
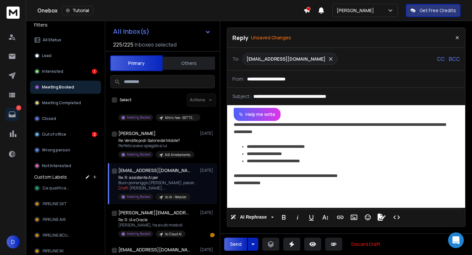
scroll to position [49, 0]
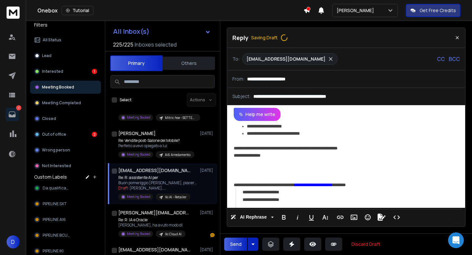
click at [234, 156] on p "**********" at bounding box center [343, 155] width 218 height 7
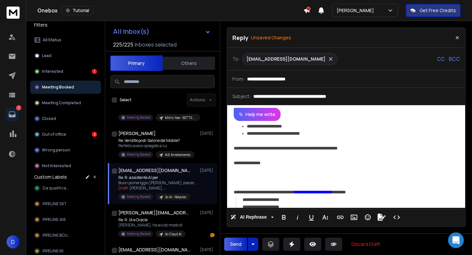
click at [248, 171] on div at bounding box center [345, 169] width 223 height 7
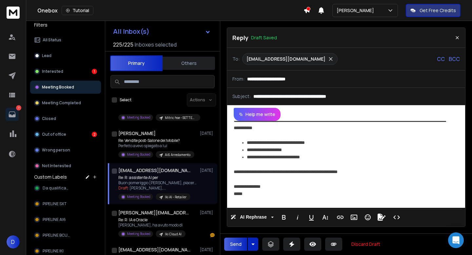
scroll to position [25, 0]
click at [235, 246] on button "Send" at bounding box center [235, 243] width 23 height 13
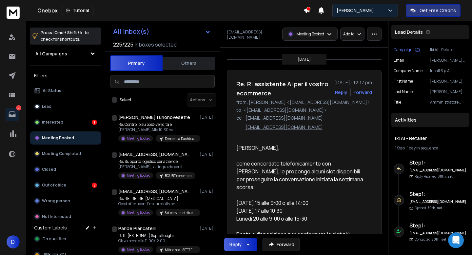
scroll to position [0, 0]
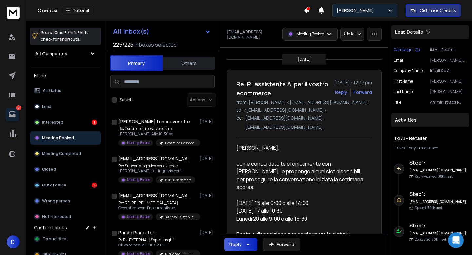
click at [363, 7] on p "[PERSON_NAME]" at bounding box center [356, 10] width 40 height 7
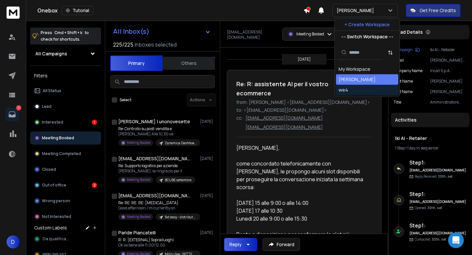
click at [355, 88] on div "we4" at bounding box center [367, 90] width 62 height 10
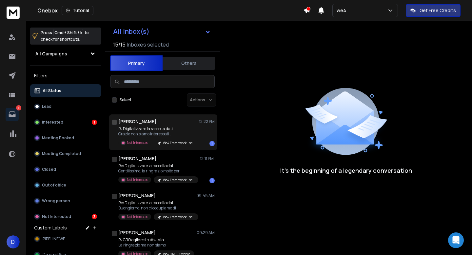
click at [180, 133] on p "Grazie non siamo interessati ." at bounding box center [157, 133] width 79 height 5
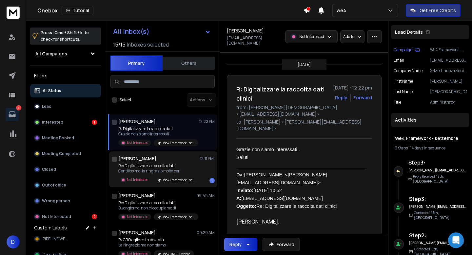
click at [198, 170] on div "Re: Digitalizzare la raccolta dati Gentilissimo, la ringrazio molto per Not Int…" at bounding box center [158, 173] width 80 height 20
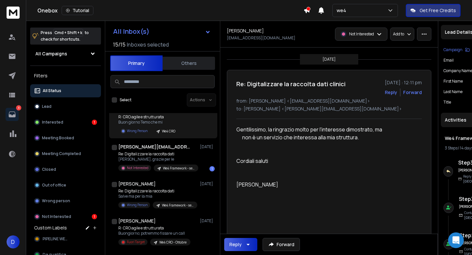
scroll to position [289, 0]
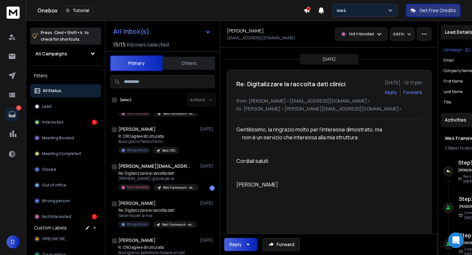
click at [390, 8] on icon "button" at bounding box center [390, 10] width 7 height 7
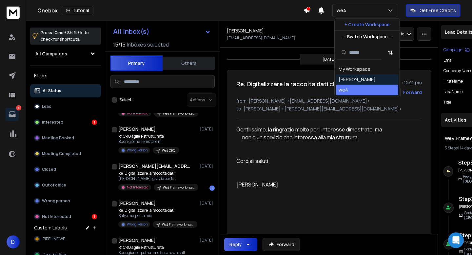
click at [359, 78] on div "[PERSON_NAME]" at bounding box center [356, 79] width 37 height 7
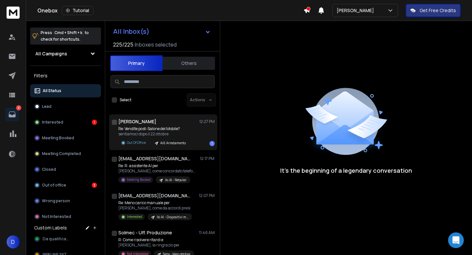
click at [203, 131] on div "Re: Vendite post-Salone del Mobile? sentiamoci dopo il [DATE] Out Of Office Ai6…" at bounding box center [166, 136] width 96 height 20
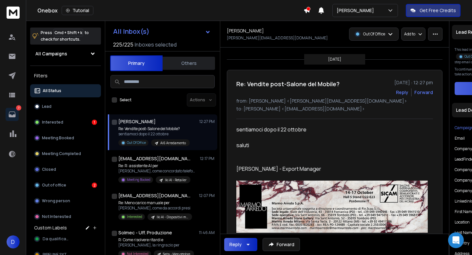
click at [385, 33] on p "Out Of Office" at bounding box center [374, 33] width 22 height 5
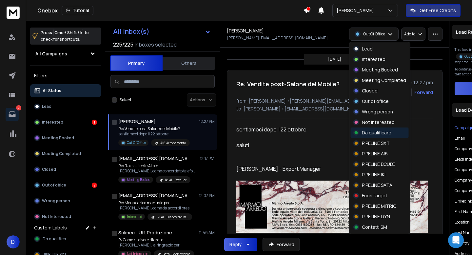
click at [382, 136] on p "Da qualificare" at bounding box center [376, 132] width 29 height 7
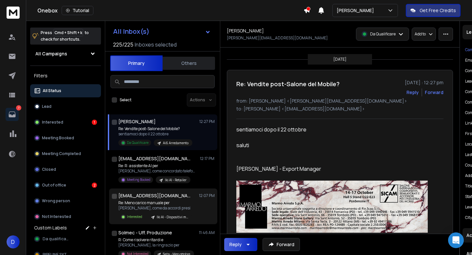
click at [196, 199] on div "fghinolfi@hts-enologia.com 12:07 PM Re: Meno carico manuale per Buongiorno Fabr…" at bounding box center [166, 206] width 96 height 28
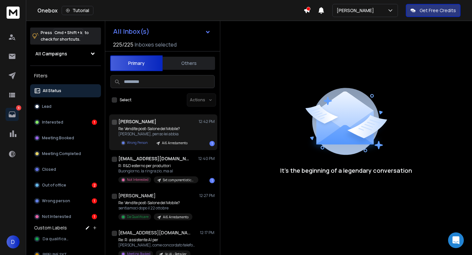
click at [207, 128] on div "Re: Vendite post-Salone del Mobile? Buongiorno Cristian, penso lei abbia Wrong …" at bounding box center [166, 136] width 96 height 20
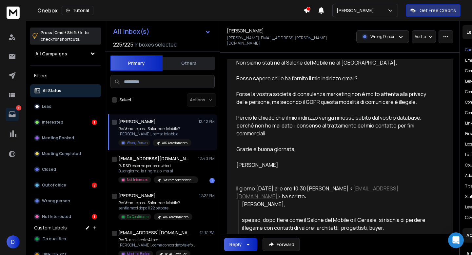
scroll to position [137, 0]
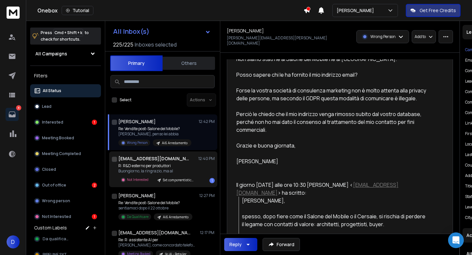
click at [172, 164] on p "R: R&D esterno per produttori" at bounding box center [157, 165] width 79 height 5
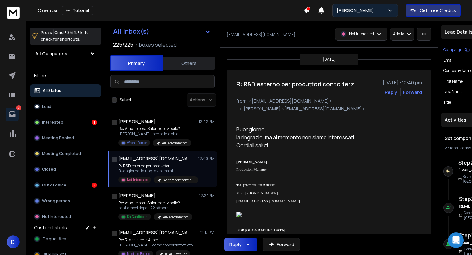
click at [367, 5] on button "Davide Gulin" at bounding box center [364, 10] width 65 height 13
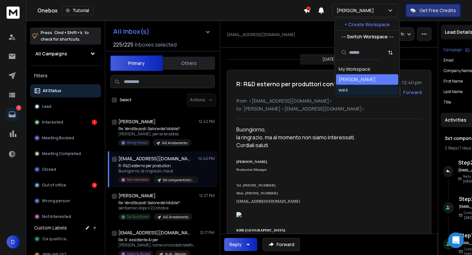
click at [357, 91] on div "we4" at bounding box center [367, 90] width 62 height 10
